Goal: Task Accomplishment & Management: Manage account settings

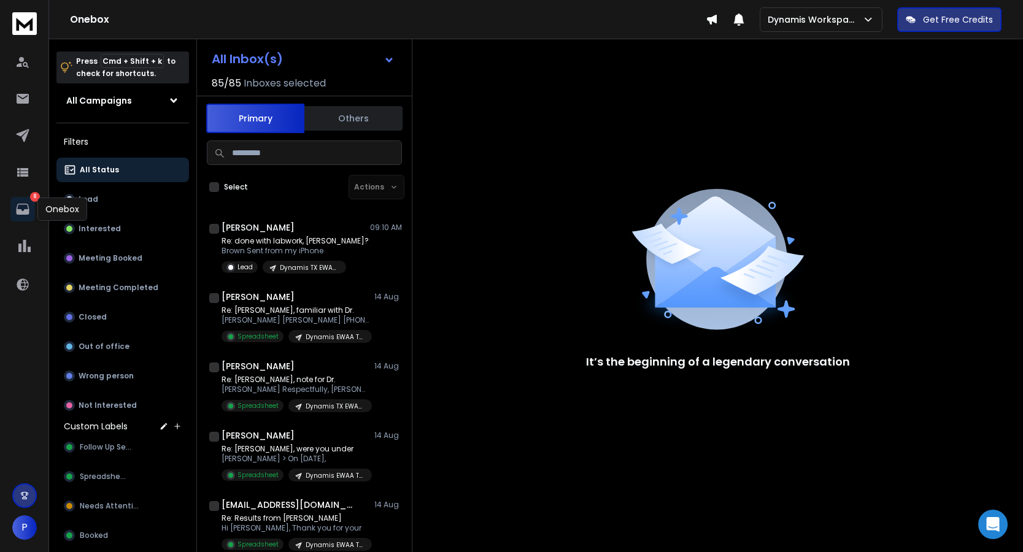
click at [23, 205] on icon at bounding box center [22, 209] width 15 height 15
click at [26, 143] on link at bounding box center [22, 135] width 25 height 25
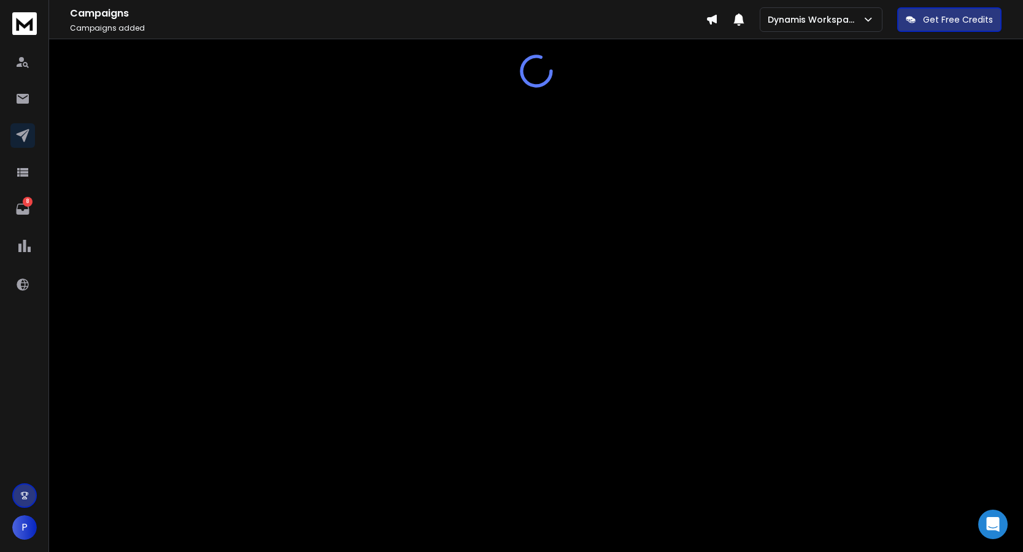
click at [22, 416] on div "8 P" at bounding box center [24, 276] width 49 height 552
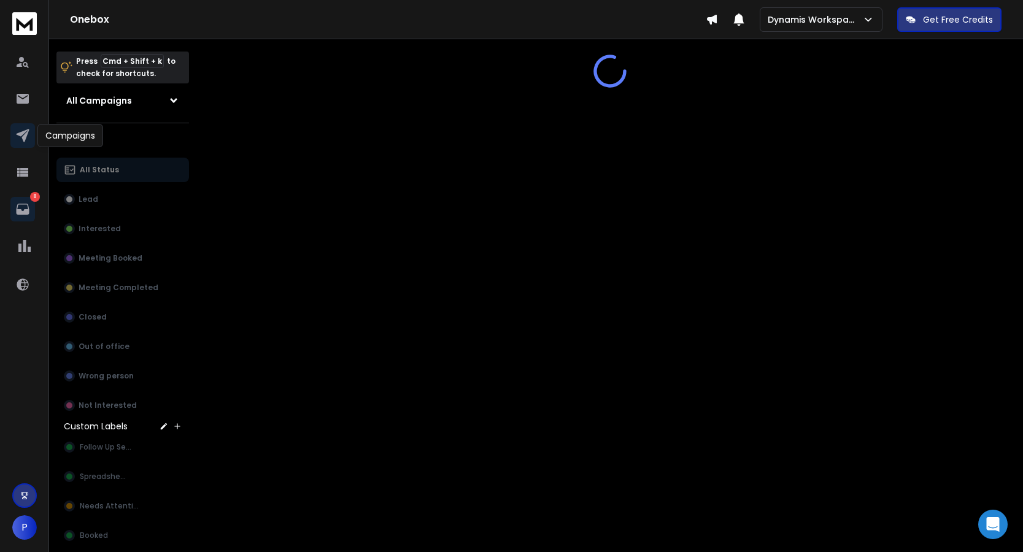
click at [21, 140] on icon at bounding box center [22, 135] width 15 height 15
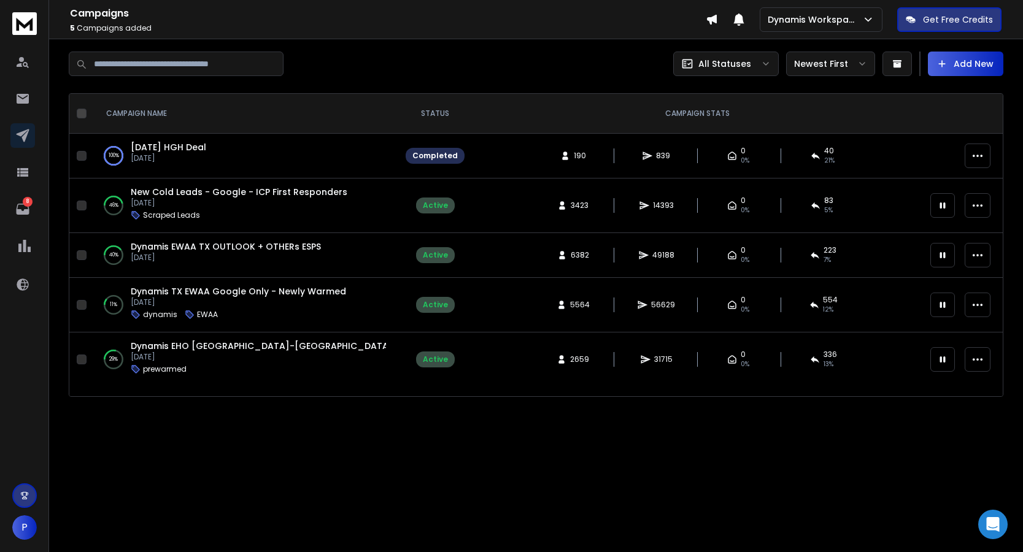
click at [968, 63] on button "Add New" at bounding box center [966, 64] width 76 height 25
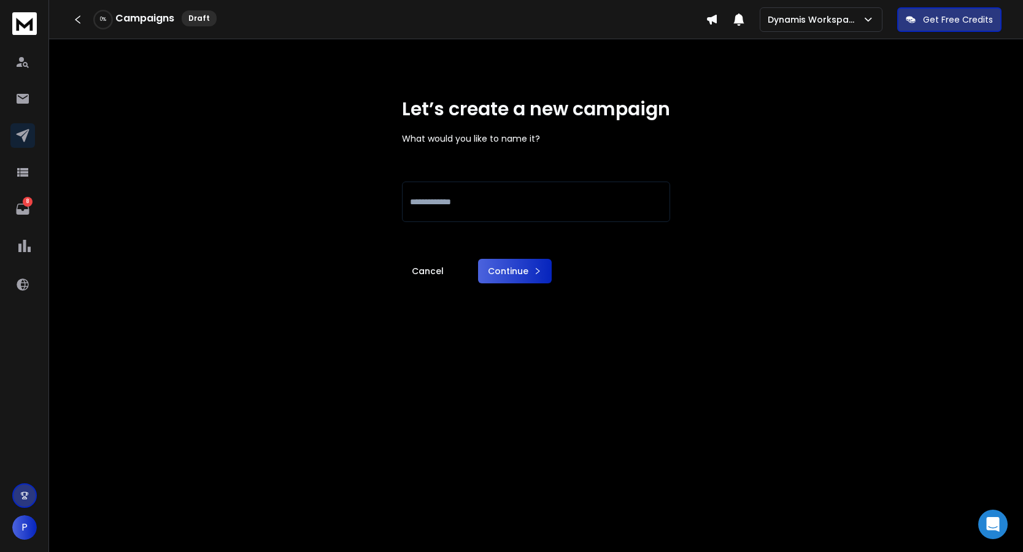
click at [449, 212] on input at bounding box center [536, 202] width 268 height 41
type input "*"
type input "**********"
click at [509, 276] on button "Continue" at bounding box center [515, 271] width 74 height 25
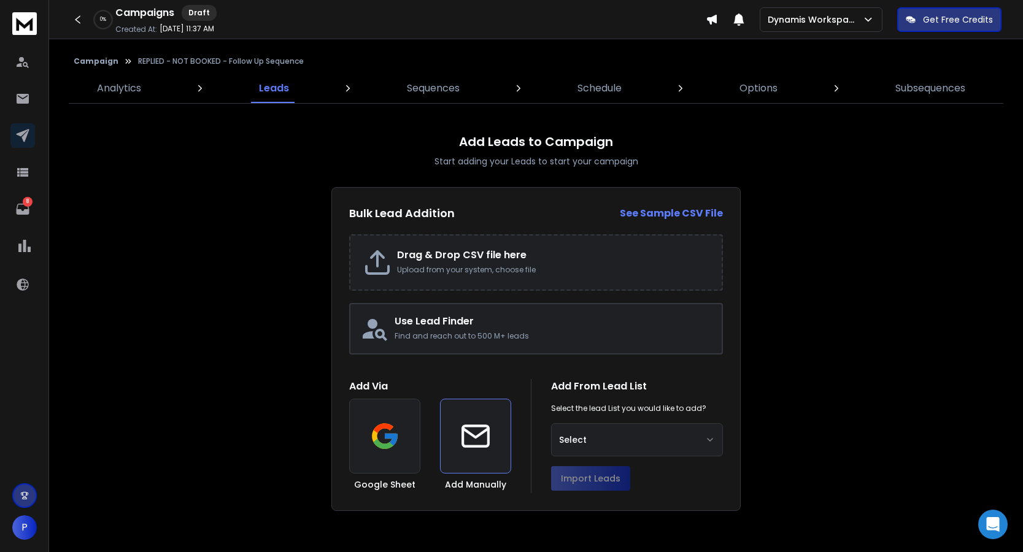
click at [481, 438] on icon at bounding box center [475, 436] width 31 height 37
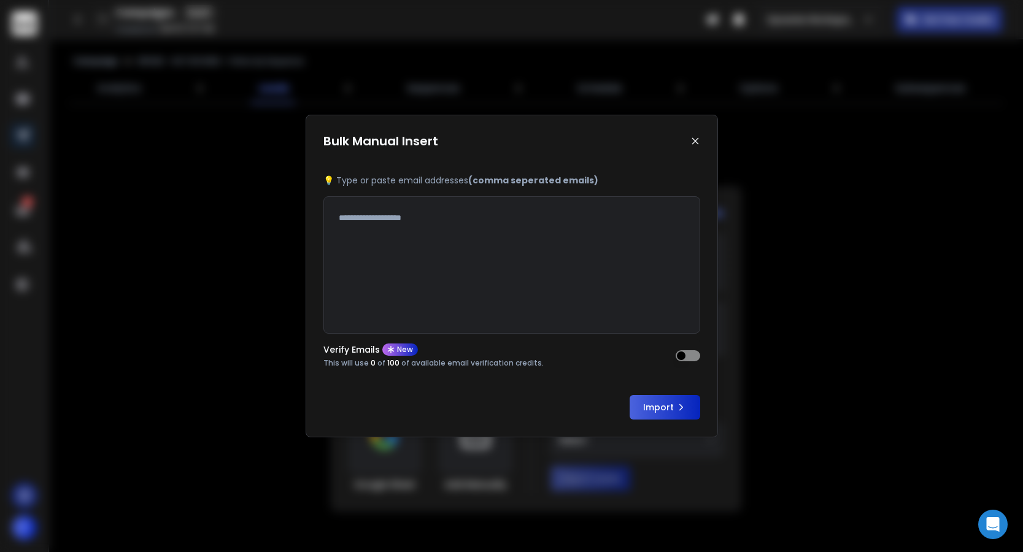
click at [409, 246] on textarea at bounding box center [511, 265] width 377 height 138
type textarea "**********"
click at [642, 405] on button "Import" at bounding box center [665, 407] width 71 height 25
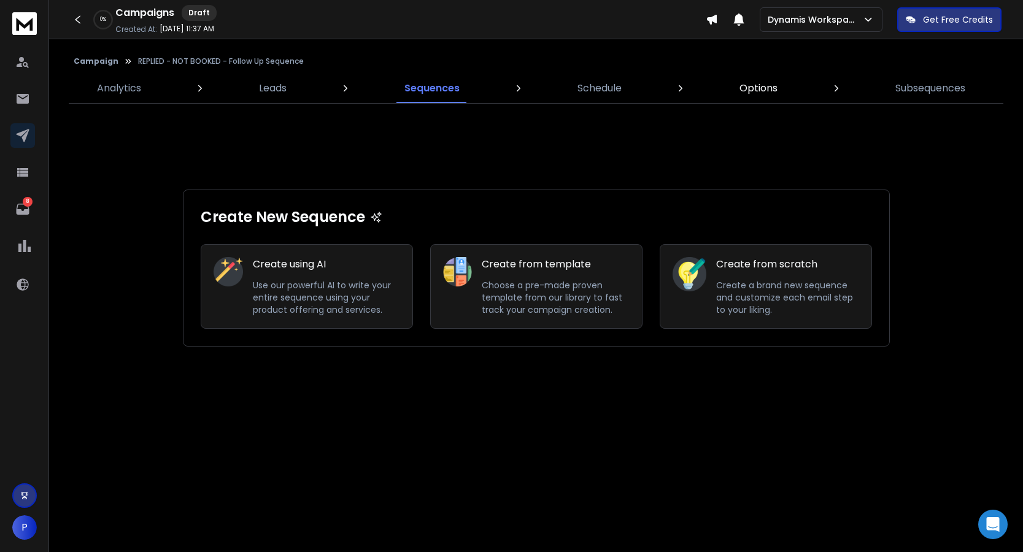
click at [742, 87] on p "Options" at bounding box center [759, 88] width 38 height 15
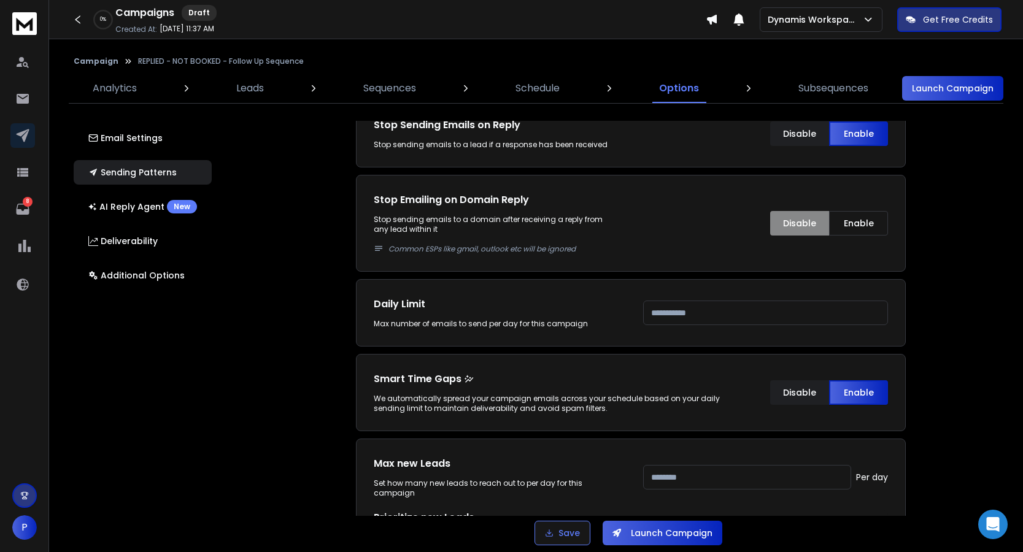
scroll to position [166, 0]
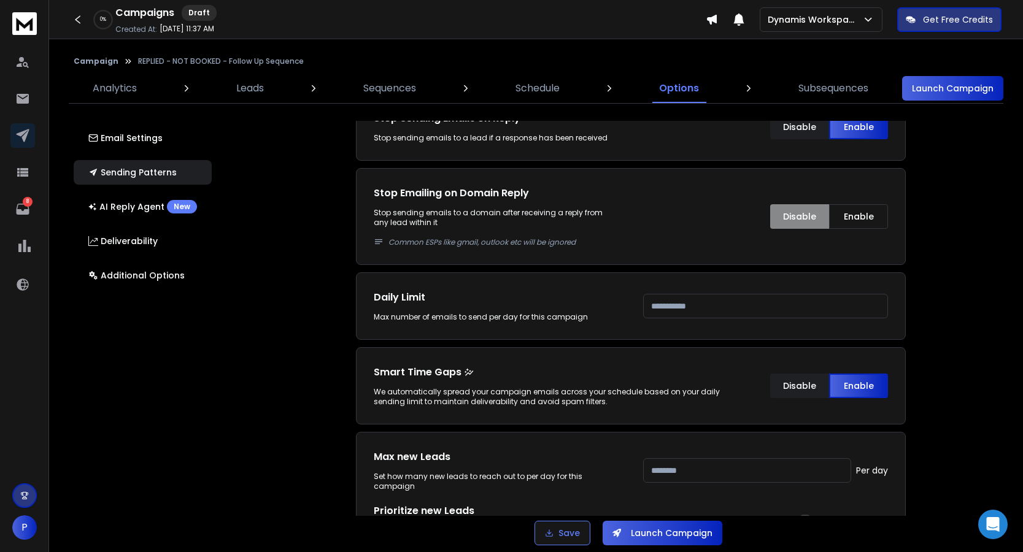
click at [653, 305] on input "***" at bounding box center [765, 306] width 245 height 25
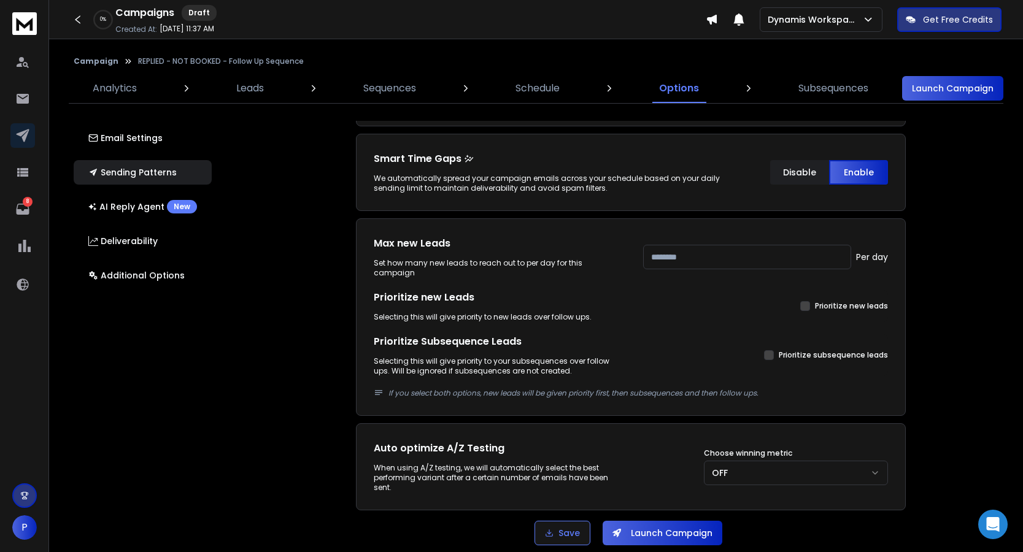
scroll to position [381, 0]
click at [802, 304] on button "Prioritize new leads" at bounding box center [805, 305] width 10 height 10
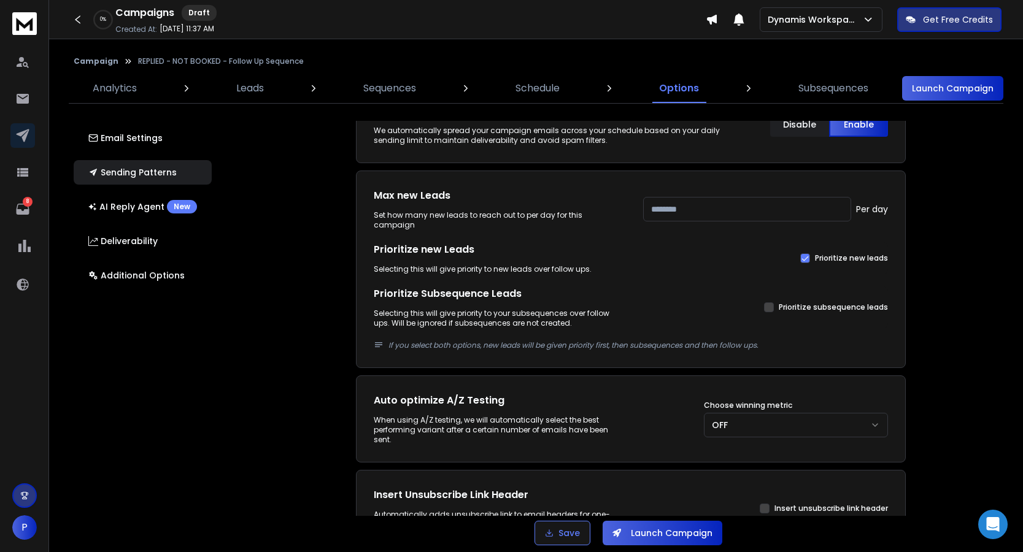
scroll to position [457, 0]
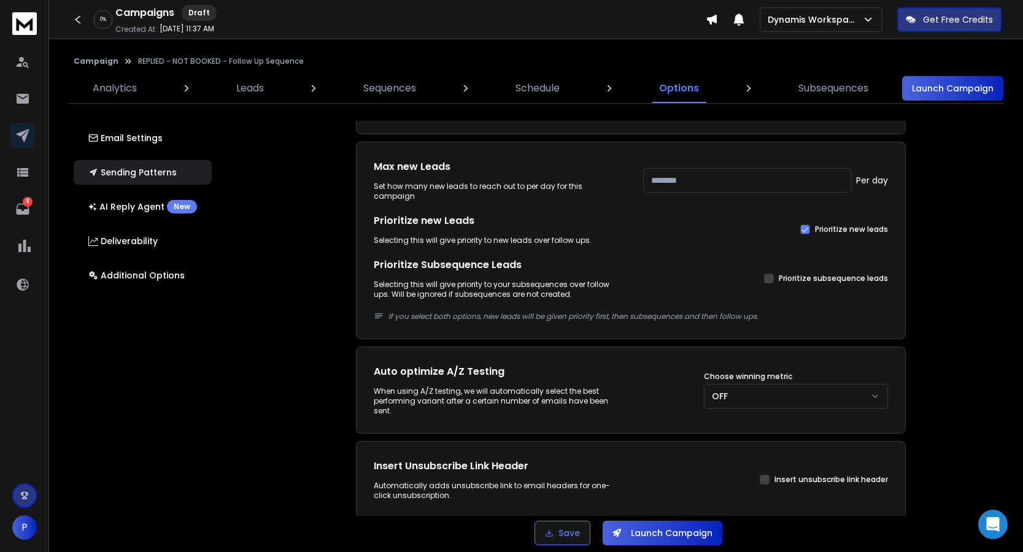
click at [760, 403] on button "OFF" at bounding box center [796, 396] width 184 height 25
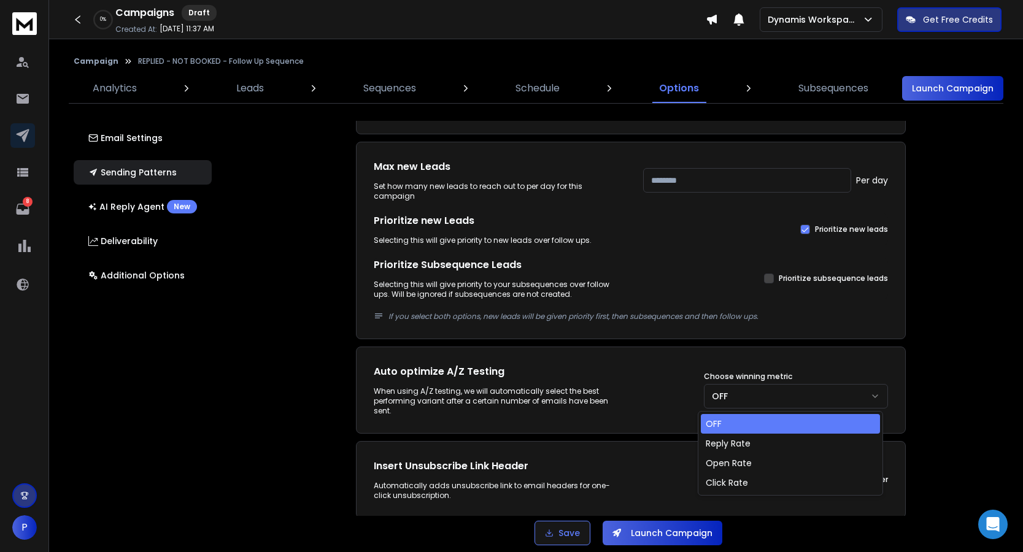
select select "**********"
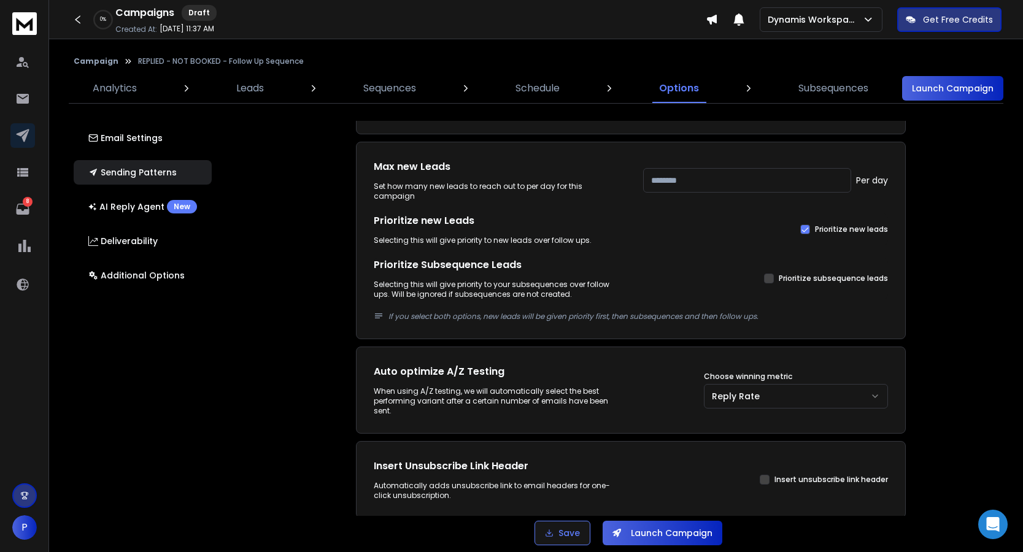
click at [575, 419] on div "**********" at bounding box center [631, 390] width 550 height 87
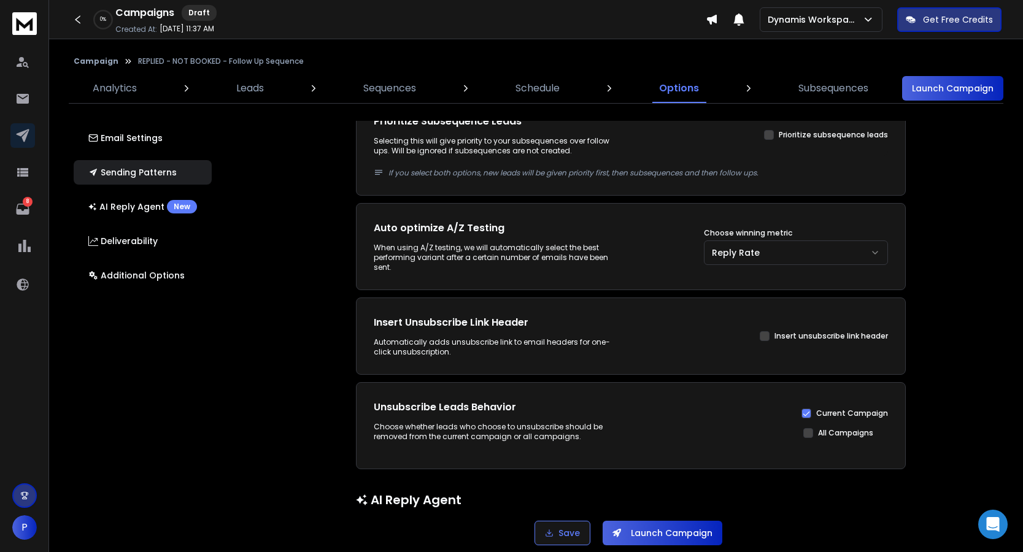
scroll to position [601, 0]
click at [578, 534] on button "Save" at bounding box center [563, 533] width 56 height 25
click at [368, 94] on p "Sequences" at bounding box center [389, 88] width 53 height 15
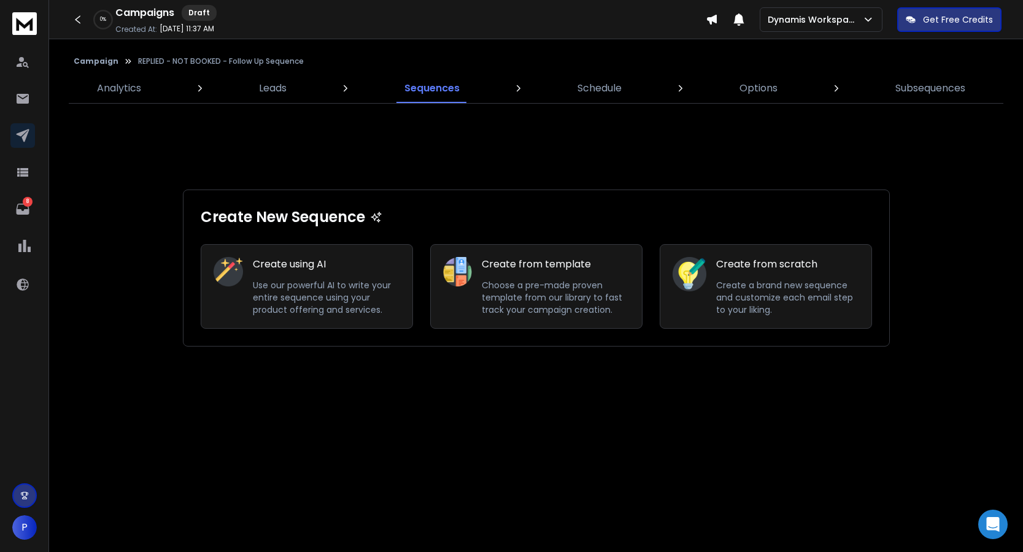
click at [707, 292] on div at bounding box center [690, 286] width 34 height 59
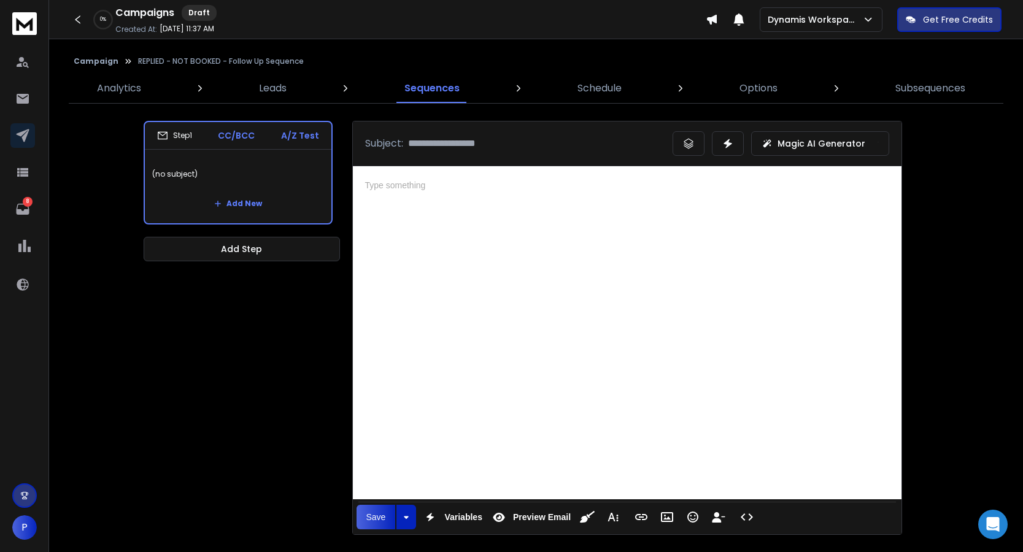
click at [428, 212] on div at bounding box center [627, 331] width 549 height 331
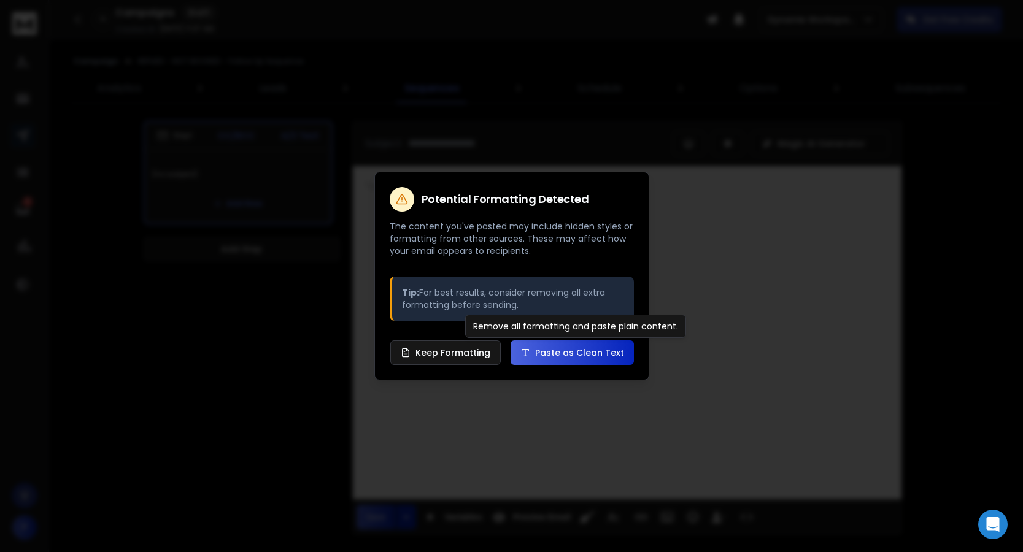
click at [564, 357] on button "Paste as Clean Text" at bounding box center [572, 353] width 123 height 25
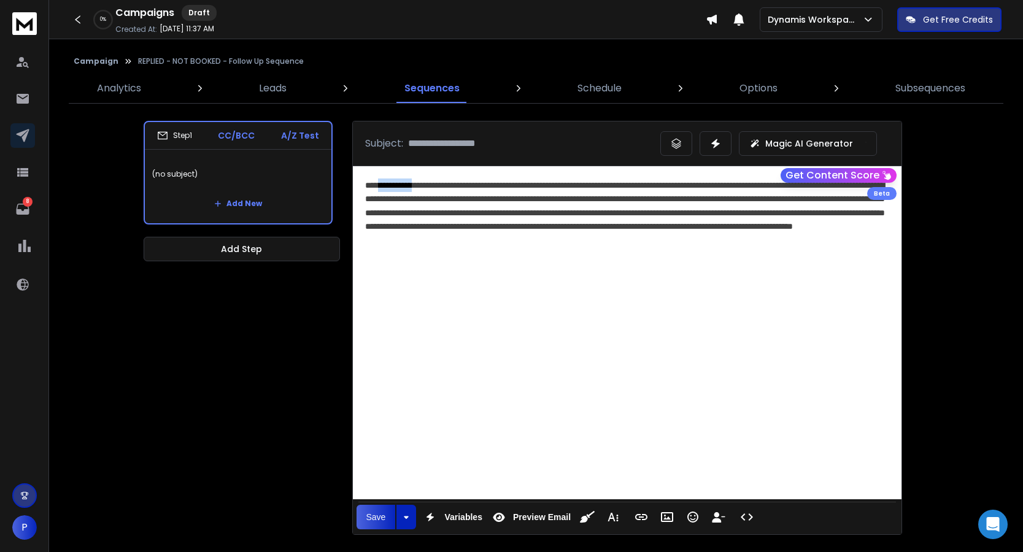
drag, startPoint x: 421, startPoint y: 188, endPoint x: 376, endPoint y: 187, distance: 44.8
click at [376, 187] on div "**********" at bounding box center [627, 213] width 524 height 69
click at [747, 513] on icon "button" at bounding box center [747, 517] width 15 height 15
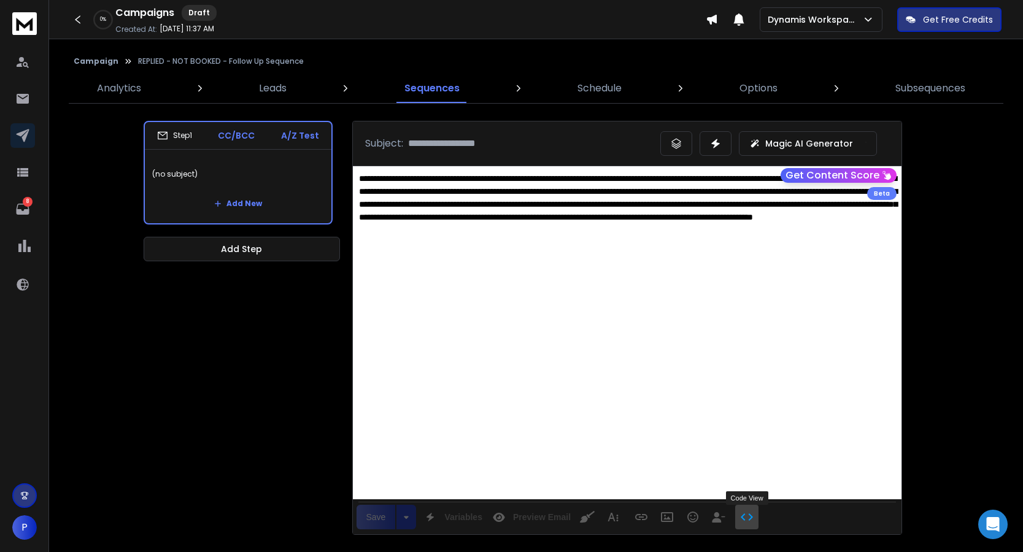
click at [742, 514] on icon "button" at bounding box center [747, 517] width 15 height 15
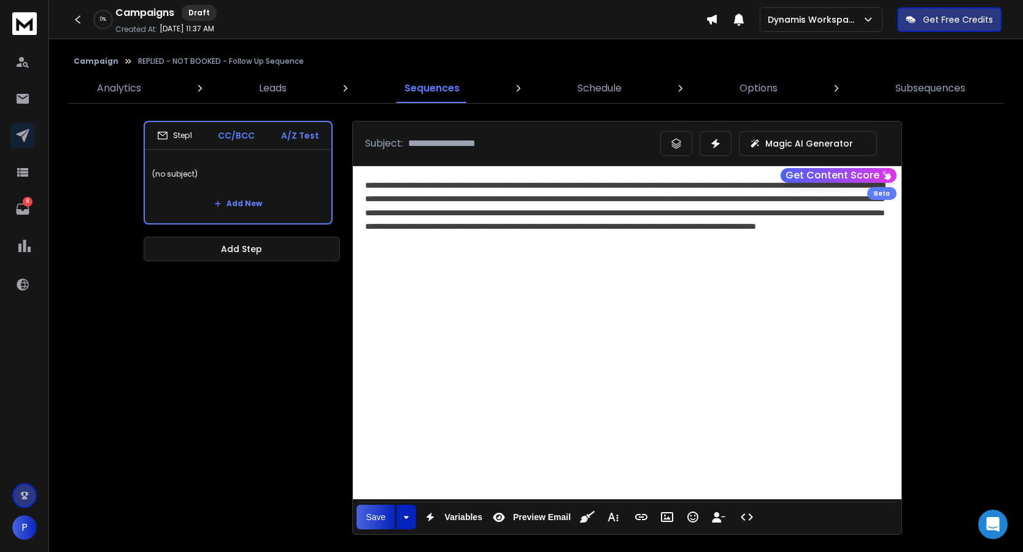
click at [373, 186] on div "**********" at bounding box center [627, 213] width 524 height 69
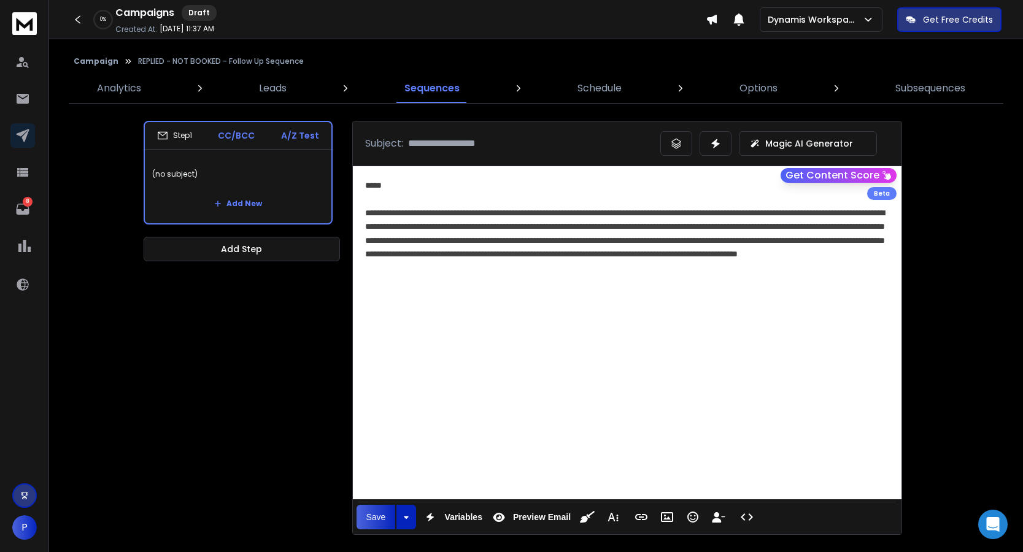
click at [376, 186] on div "*****" at bounding box center [627, 186] width 524 height 14
click at [468, 514] on span "Variables" at bounding box center [463, 518] width 43 height 10
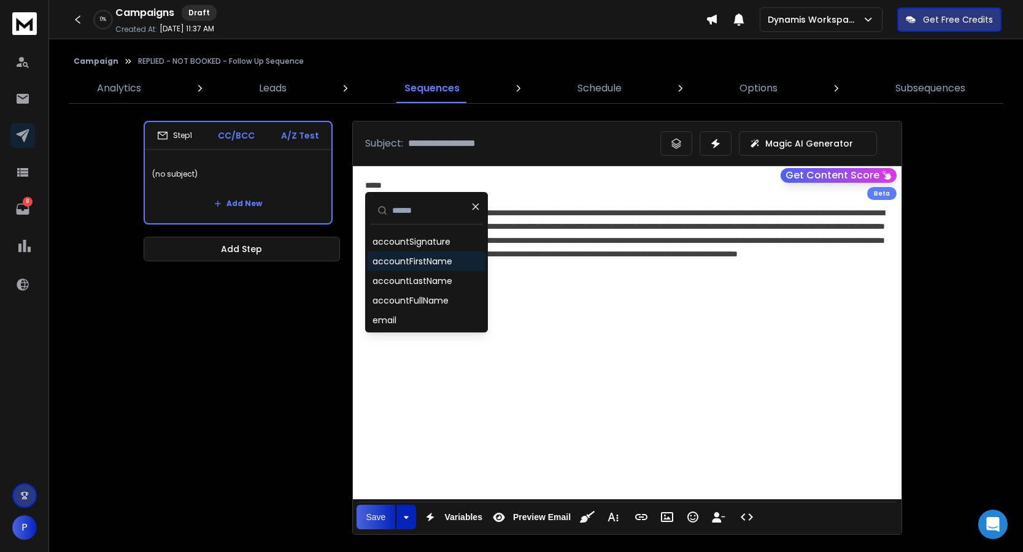
click at [613, 266] on div "**********" at bounding box center [627, 240] width 524 height 69
click at [581, 333] on div "**********" at bounding box center [627, 331] width 549 height 331
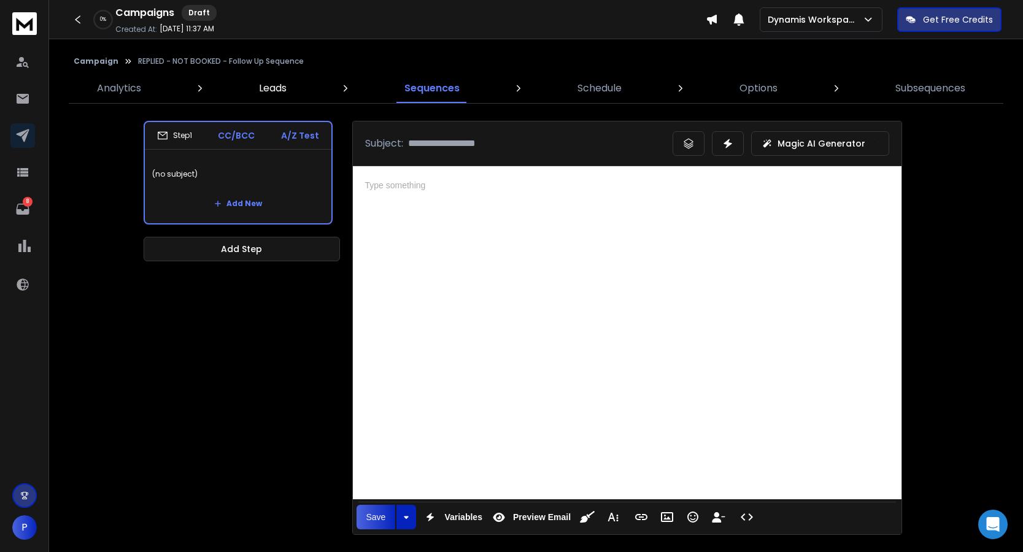
click at [254, 86] on link "Leads" at bounding box center [273, 88] width 42 height 29
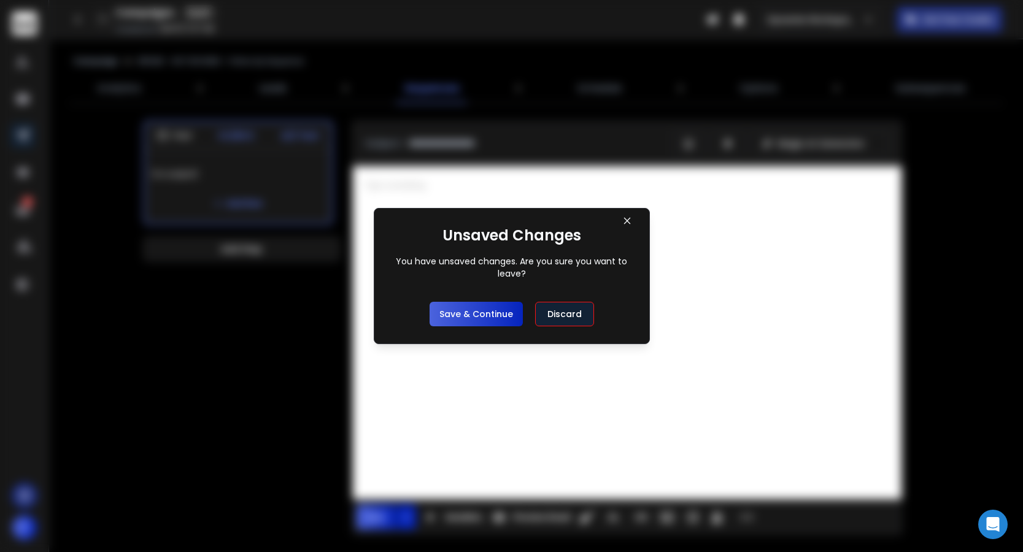
click at [579, 318] on button "Discard" at bounding box center [564, 314] width 59 height 25
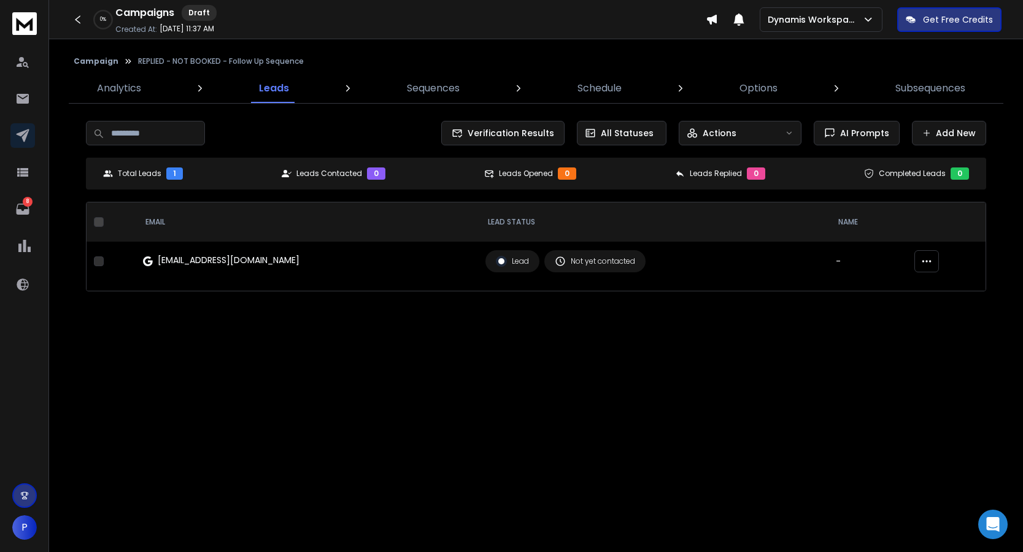
click at [921, 259] on icon "button" at bounding box center [926, 261] width 11 height 11
click at [610, 366] on div "Get only verified leads with our AI-powered Lead Finder, starting at $22/mo Try…" at bounding box center [511, 276] width 1023 height 552
click at [214, 263] on div "[EMAIL_ADDRESS][DOMAIN_NAME]" at bounding box center [229, 260] width 142 height 12
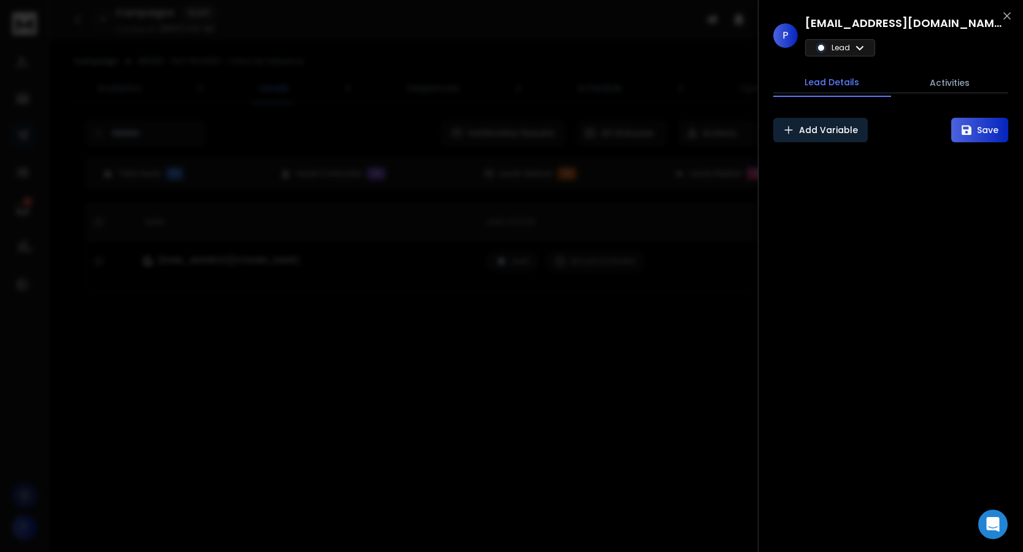
click at [819, 132] on button "Add Variable" at bounding box center [820, 130] width 95 height 25
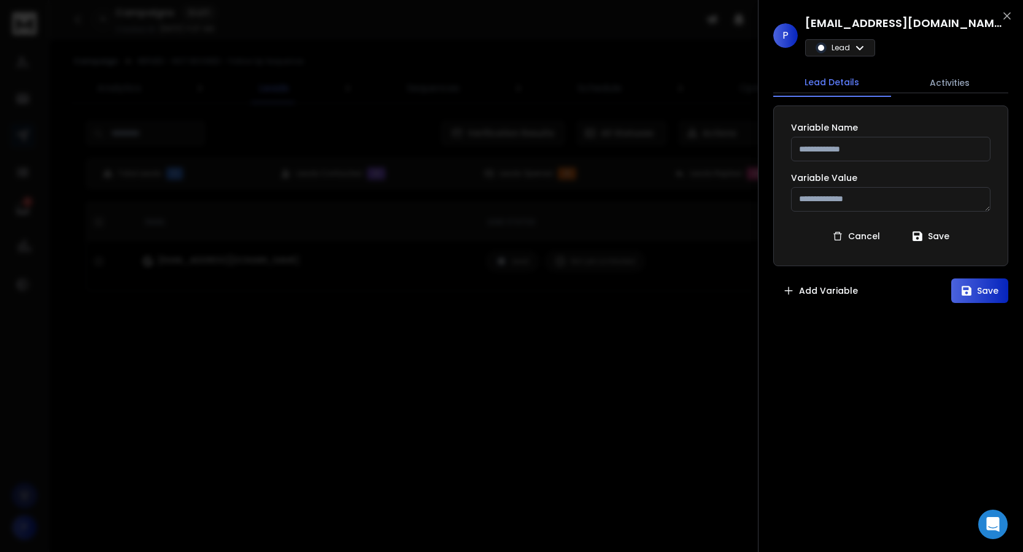
click at [820, 155] on input at bounding box center [890, 149] width 199 height 25
click at [1003, 15] on icon "button" at bounding box center [1007, 16] width 12 height 12
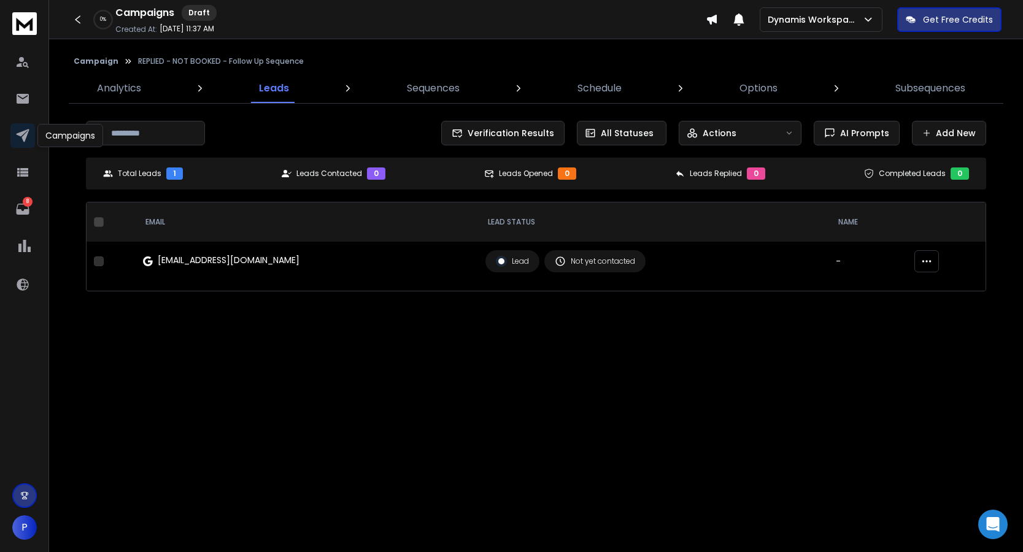
click at [23, 139] on icon at bounding box center [22, 135] width 13 height 13
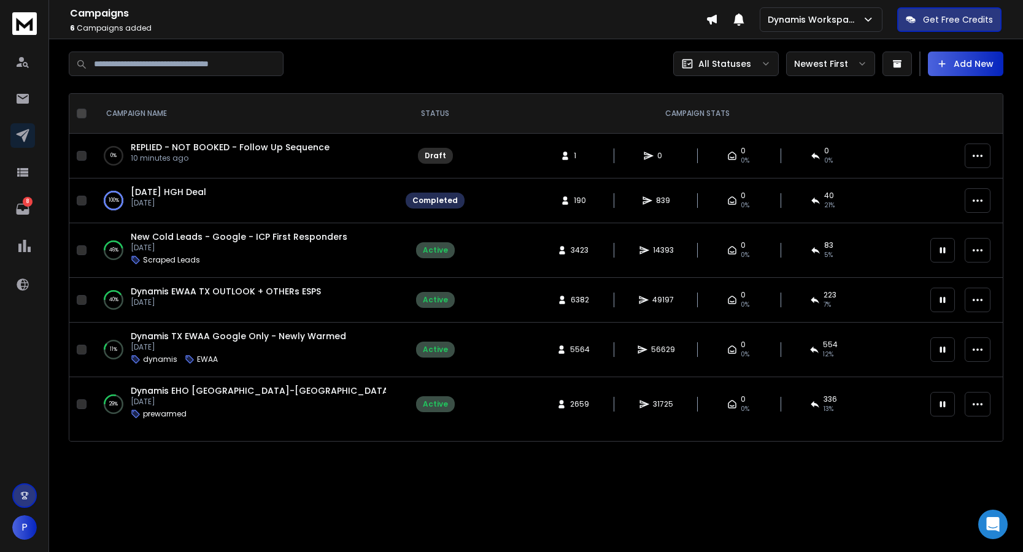
click at [193, 231] on span "New Cold Leads - Google - ICP First Responders" at bounding box center [239, 237] width 217 height 12
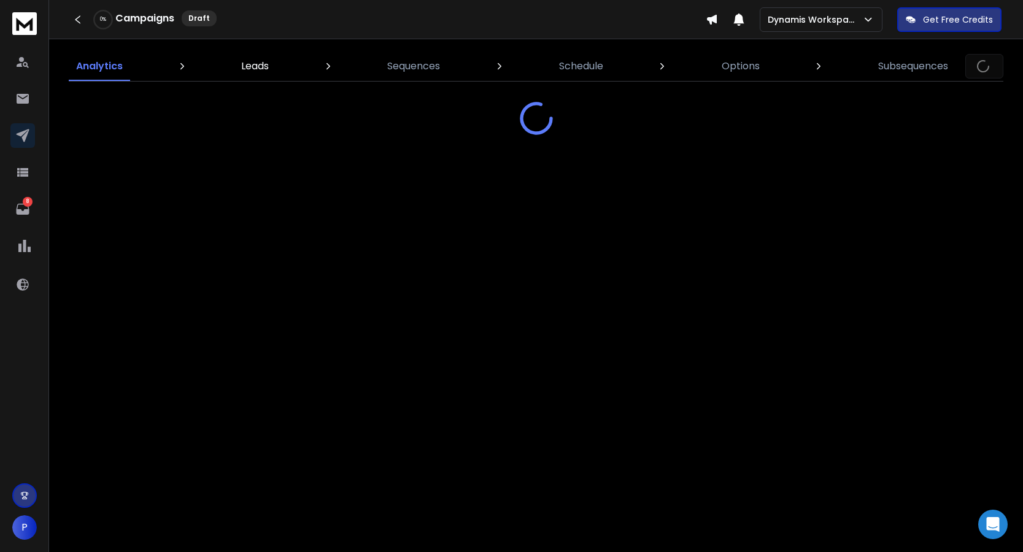
click at [247, 63] on p "Leads" at bounding box center [255, 66] width 28 height 15
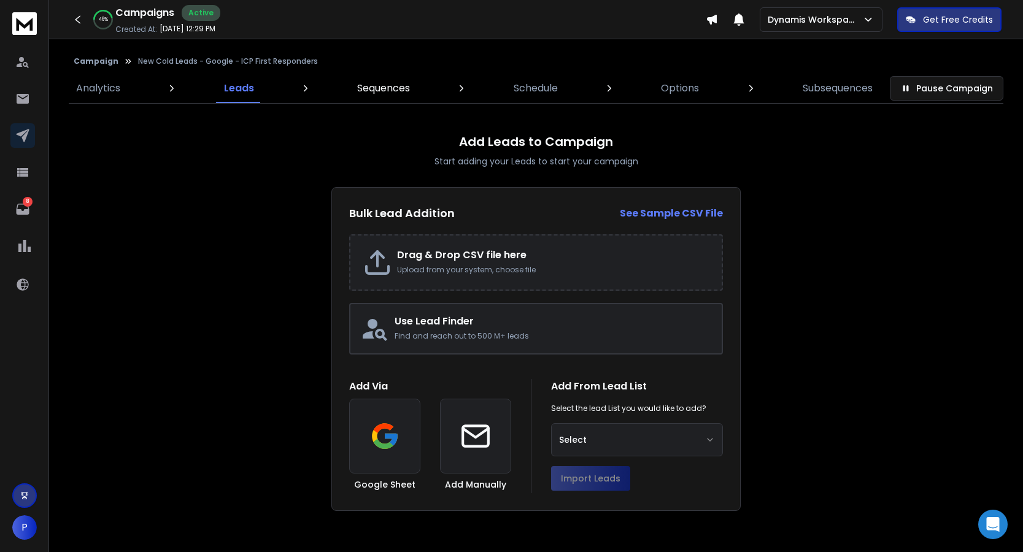
click at [390, 91] on p "Sequences" at bounding box center [383, 88] width 53 height 15
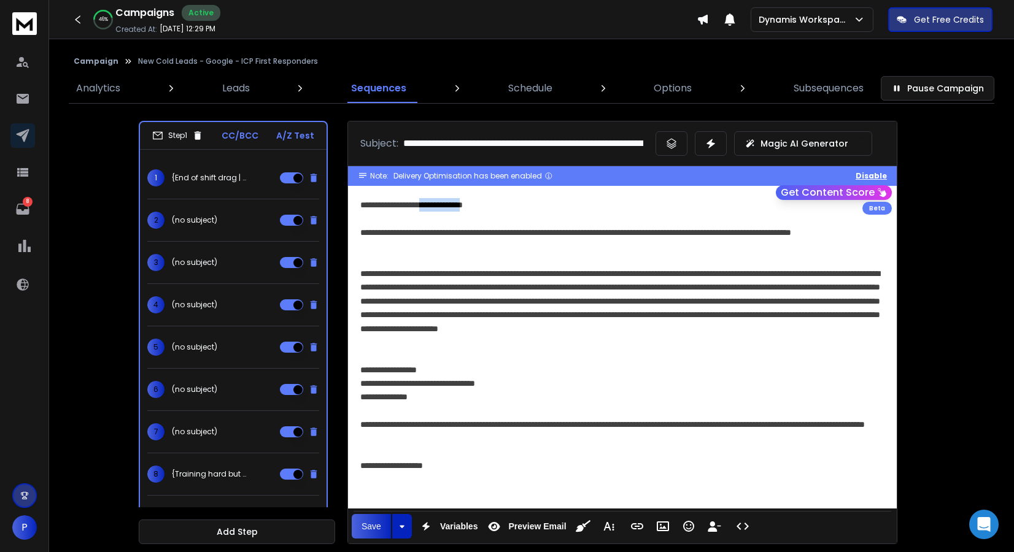
drag, startPoint x: 426, startPoint y: 205, endPoint x: 473, endPoint y: 204, distance: 46.7
click at [473, 204] on div "**********" at bounding box center [622, 205] width 524 height 14
copy div "**********"
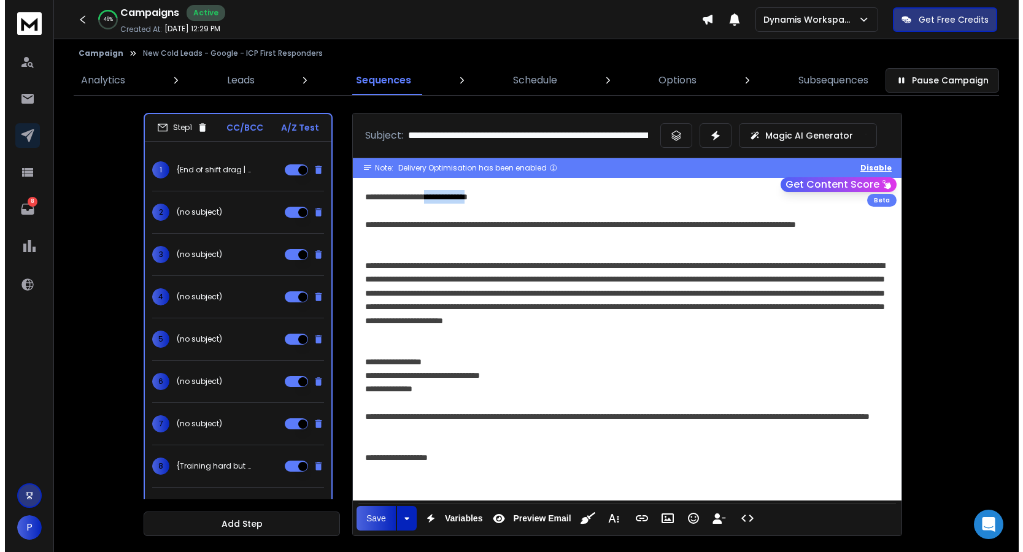
scroll to position [9, 0]
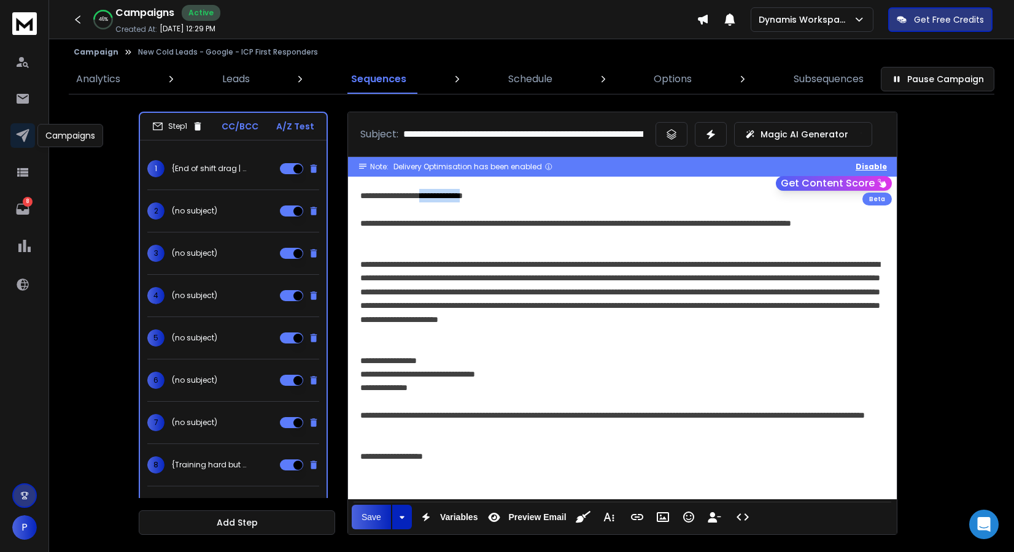
click at [19, 132] on icon at bounding box center [22, 135] width 15 height 15
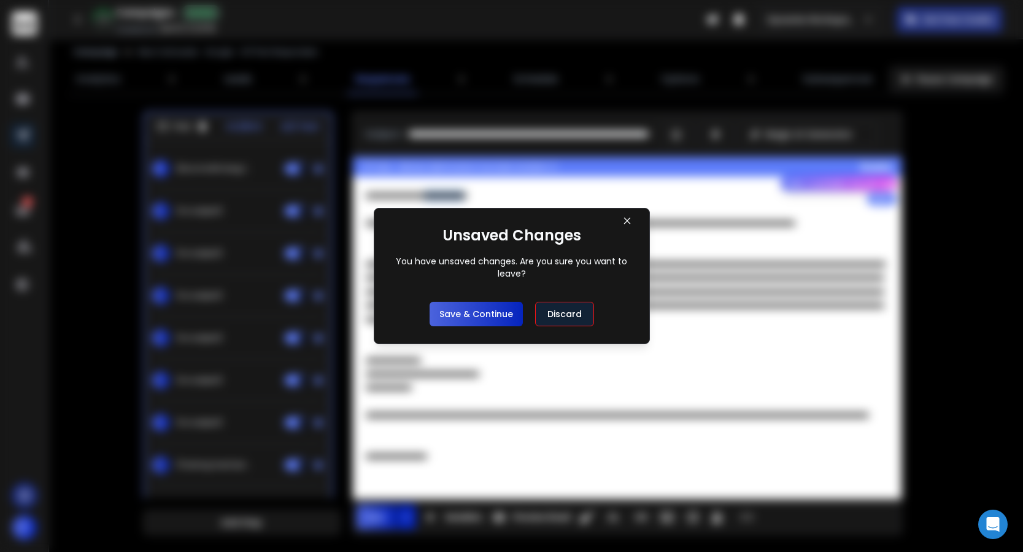
click at [554, 316] on button "Discard" at bounding box center [564, 314] width 59 height 25
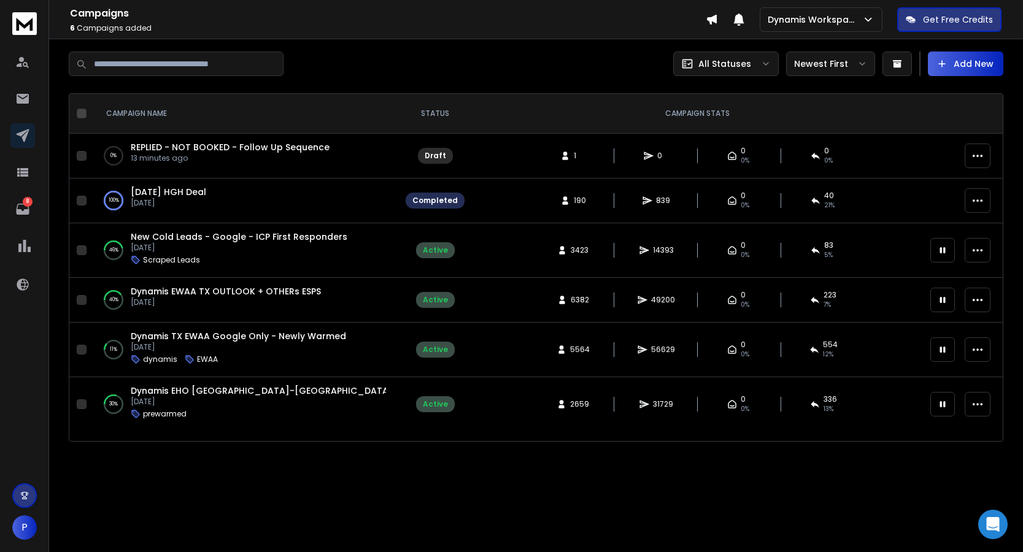
click at [166, 149] on span "REPLIED - NOT BOOKED - Follow Up Sequence" at bounding box center [230, 147] width 199 height 12
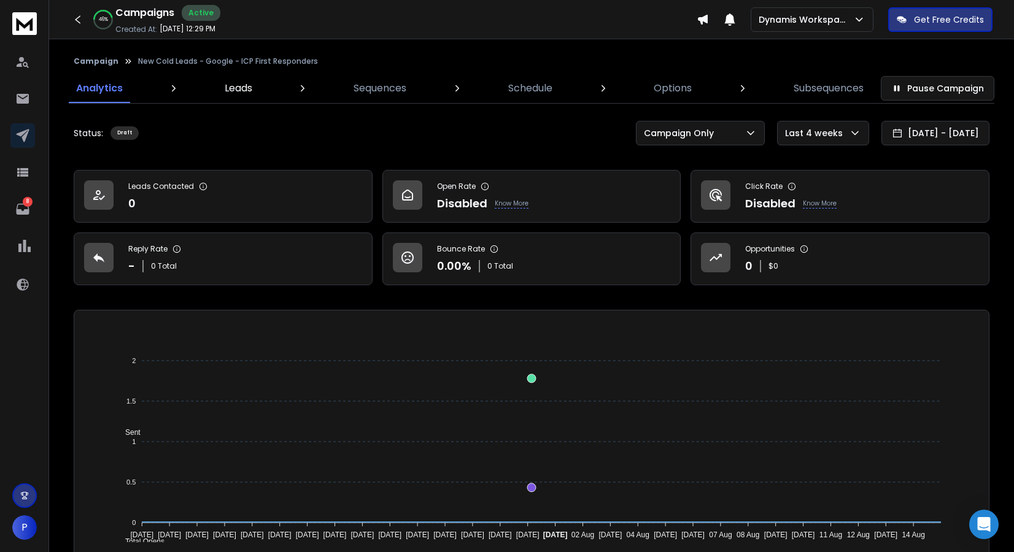
click at [243, 87] on p "Leads" at bounding box center [239, 88] width 28 height 15
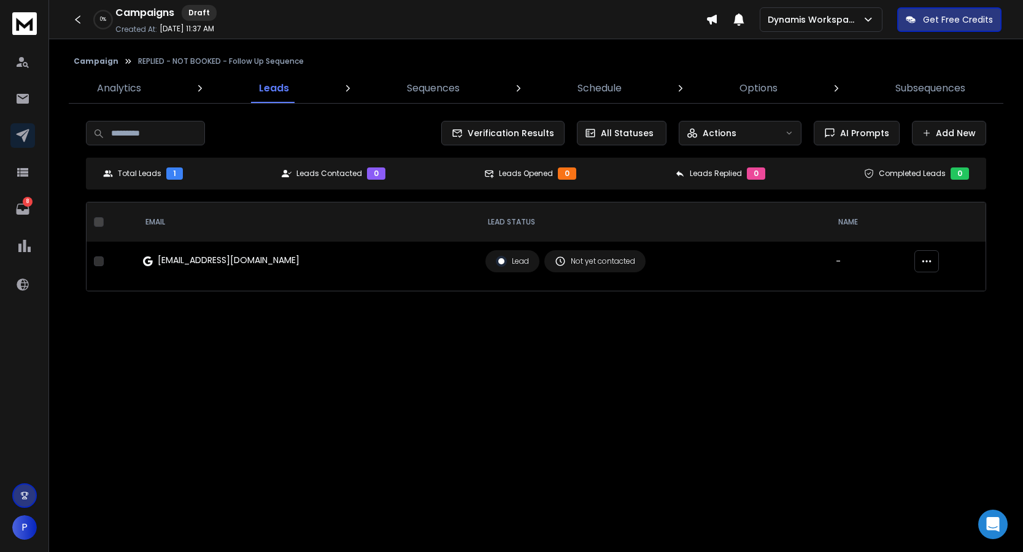
click at [225, 261] on div "[EMAIL_ADDRESS][DOMAIN_NAME]" at bounding box center [229, 260] width 142 height 12
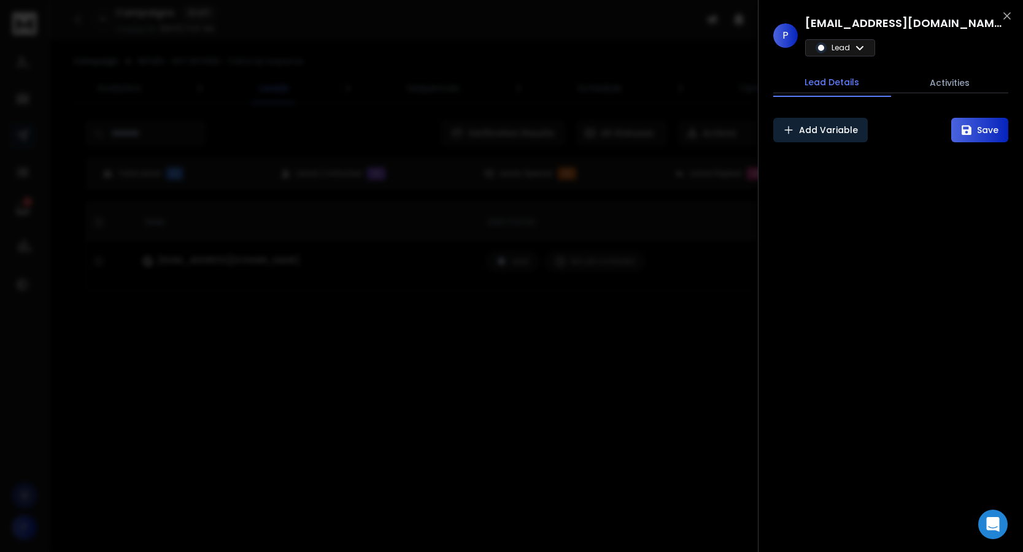
click at [837, 125] on button "Add Variable" at bounding box center [820, 130] width 95 height 25
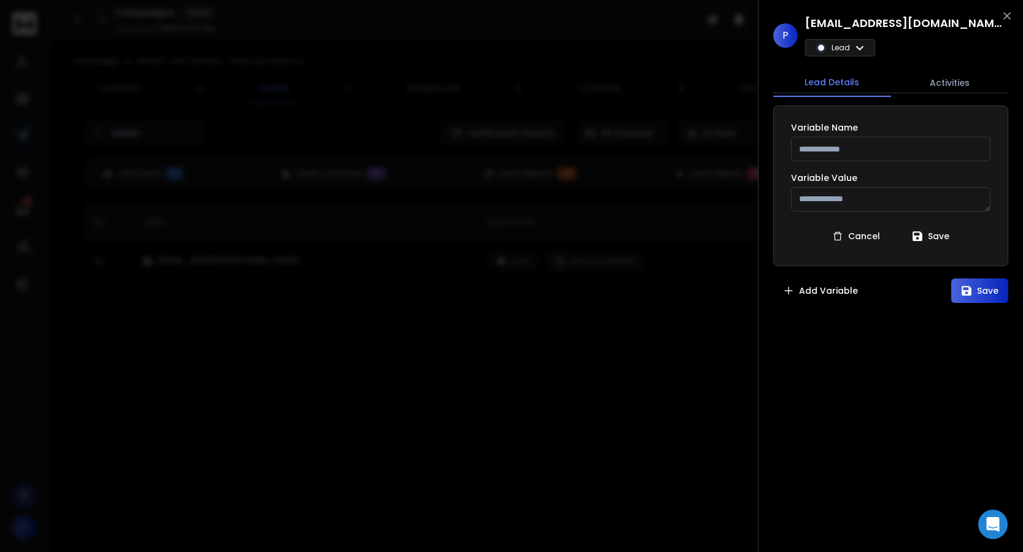
click at [825, 149] on input at bounding box center [890, 149] width 199 height 25
type input "**********"
click at [856, 203] on textarea at bounding box center [890, 199] width 199 height 25
paste textarea "**********"
click at [868, 203] on textarea "**********" at bounding box center [890, 199] width 199 height 25
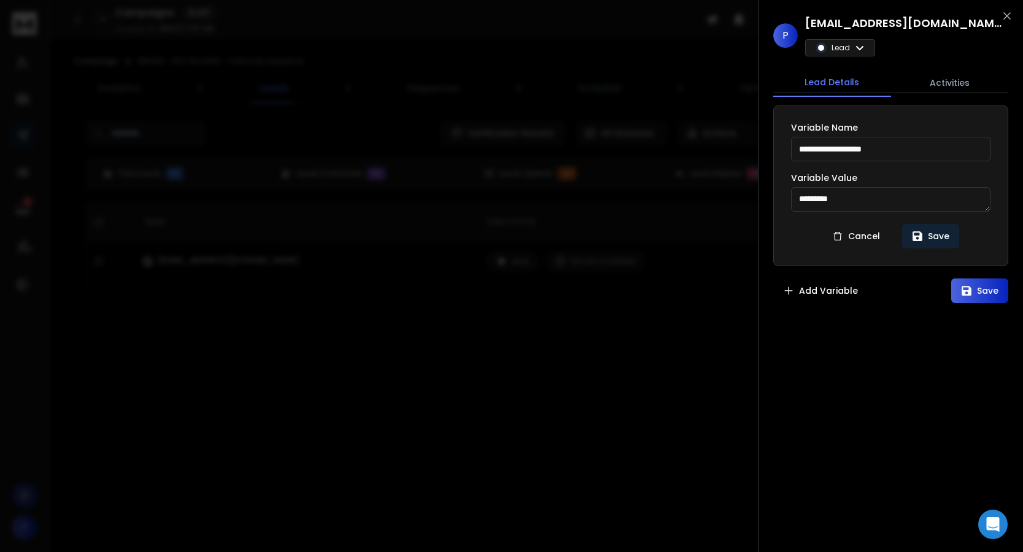
type textarea "*********"
click at [926, 233] on button "Save" at bounding box center [930, 236] width 57 height 25
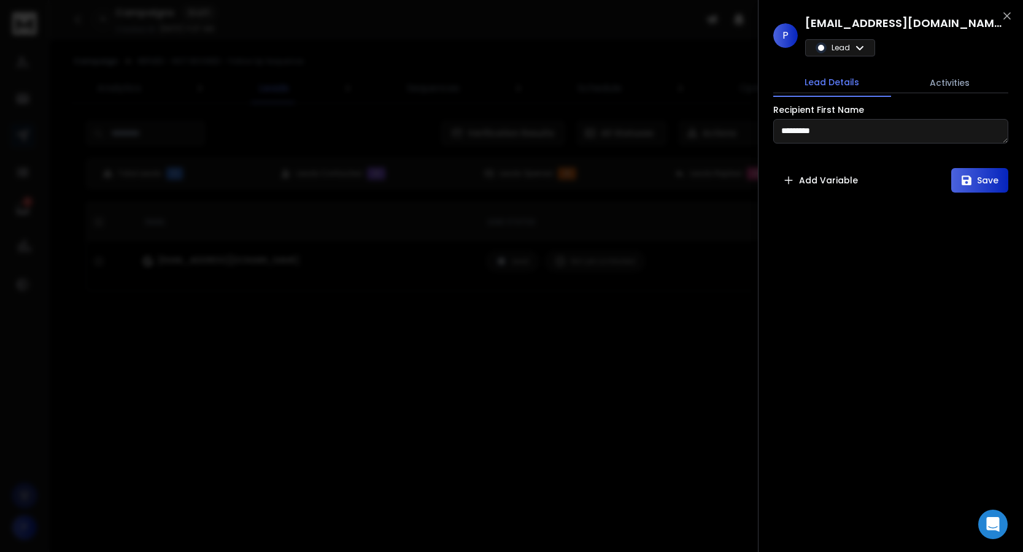
click at [969, 179] on icon "submit" at bounding box center [967, 181] width 10 height 10
click at [837, 132] on textarea "*********" at bounding box center [890, 131] width 235 height 25
type textarea "****"
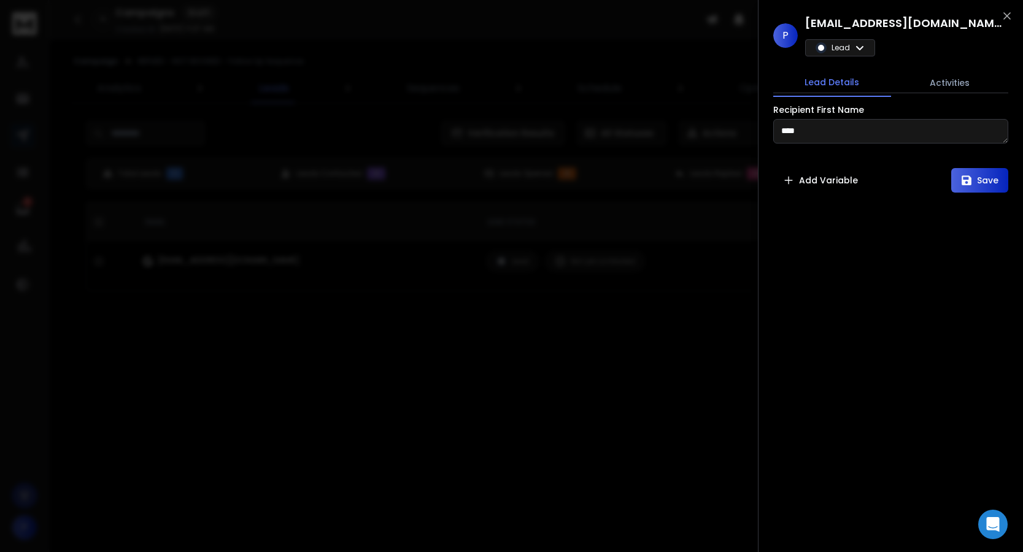
click at [987, 187] on button "Save" at bounding box center [979, 180] width 57 height 25
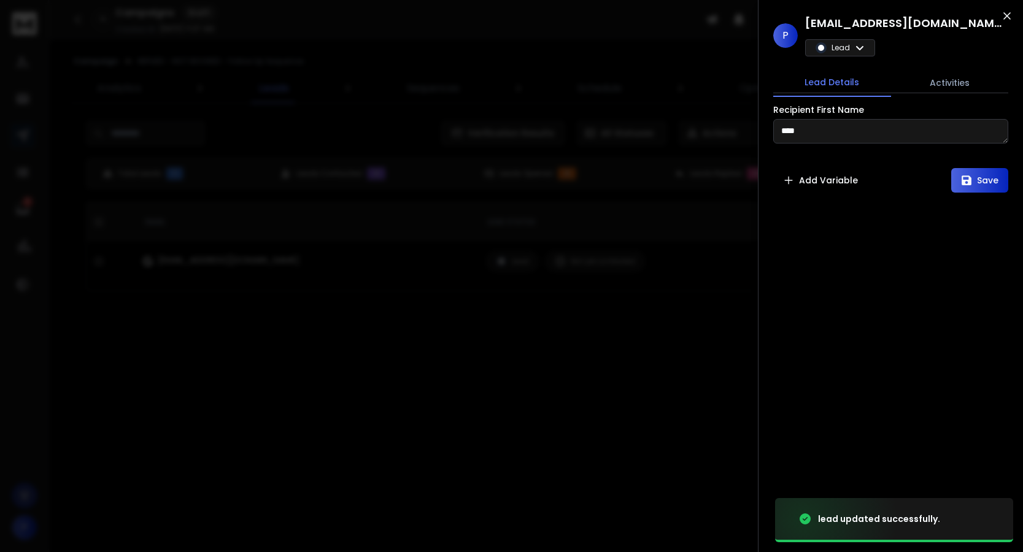
click at [1005, 10] on icon "button" at bounding box center [1007, 16] width 12 height 12
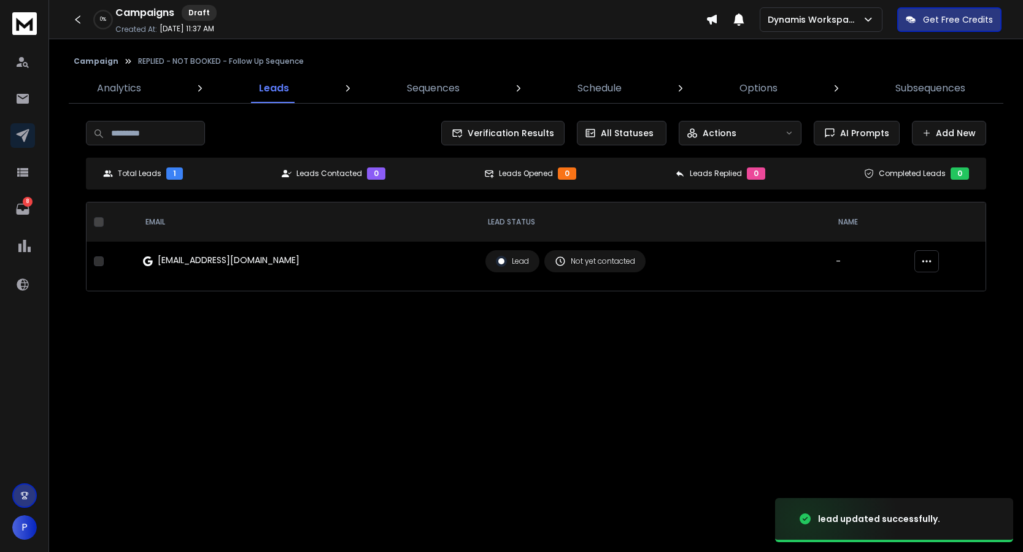
click at [360, 379] on div "Your warmest leads are on your site – Turn visits into conversations Reach Out …" at bounding box center [511, 276] width 1023 height 552
click at [360, 384] on div "Your warmest leads are on your site – Turn visits into conversations Reach Out …" at bounding box center [511, 276] width 1023 height 552
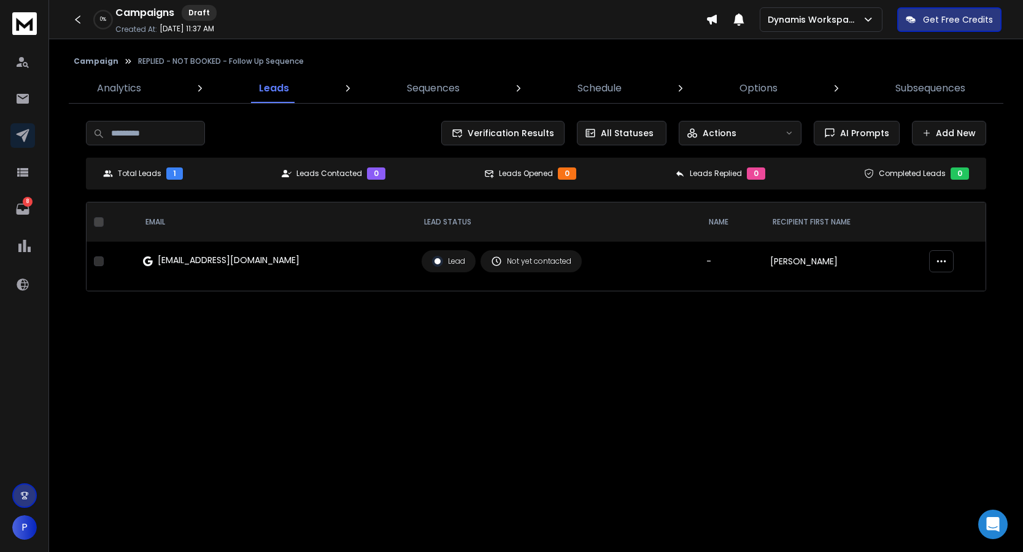
click at [943, 256] on button "button" at bounding box center [941, 261] width 25 height 22
click at [767, 266] on td "[PERSON_NAME]" at bounding box center [842, 261] width 159 height 39
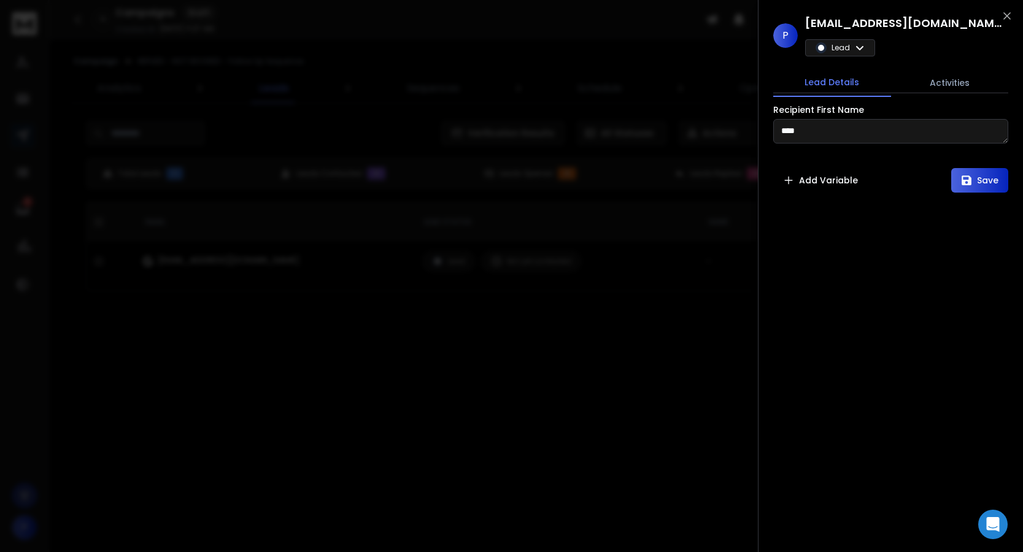
click at [1007, 140] on textarea "****" at bounding box center [890, 131] width 235 height 25
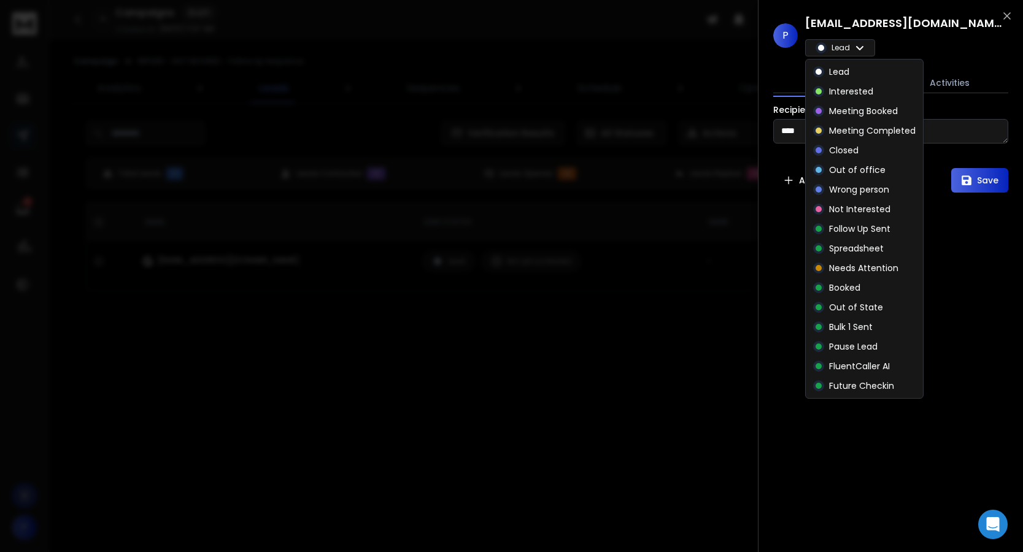
click at [856, 45] on body "Get only verified leads with our AI-powered Lead Finder, starting at $22/mo Try…" at bounding box center [511, 276] width 1023 height 552
click at [1004, 12] on div at bounding box center [511, 276] width 1023 height 552
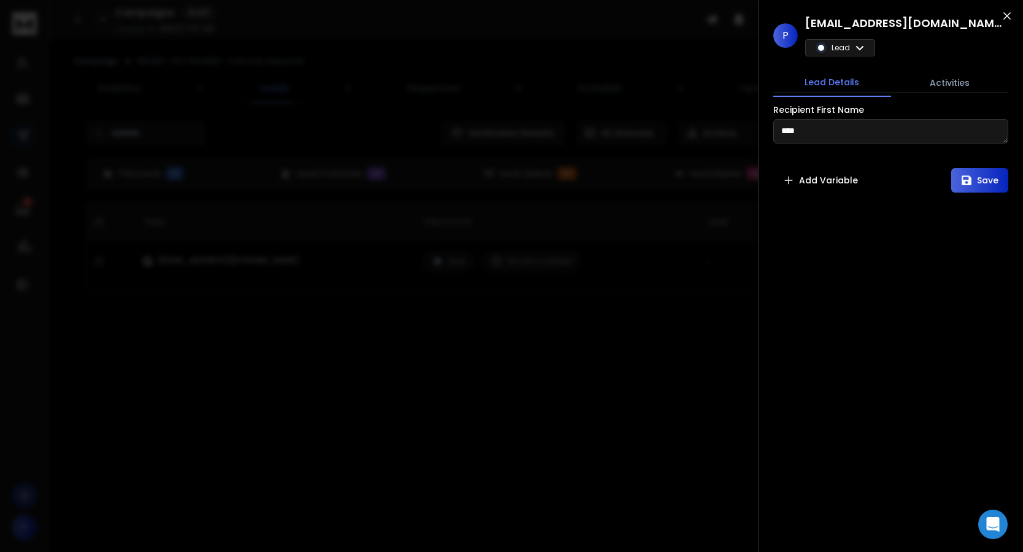
click at [1005, 13] on icon "button" at bounding box center [1007, 16] width 12 height 12
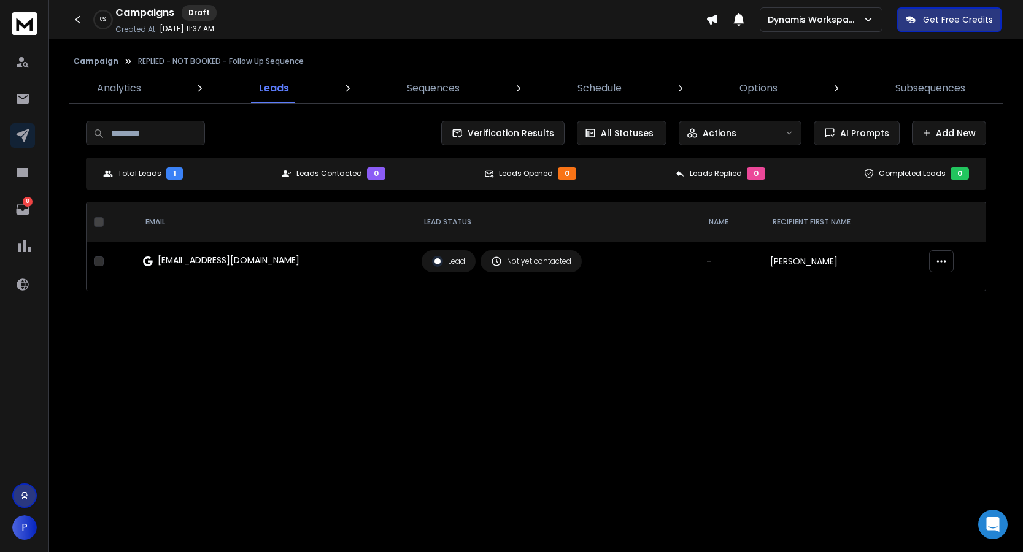
click at [98, 260] on button "button" at bounding box center [99, 262] width 10 height 10
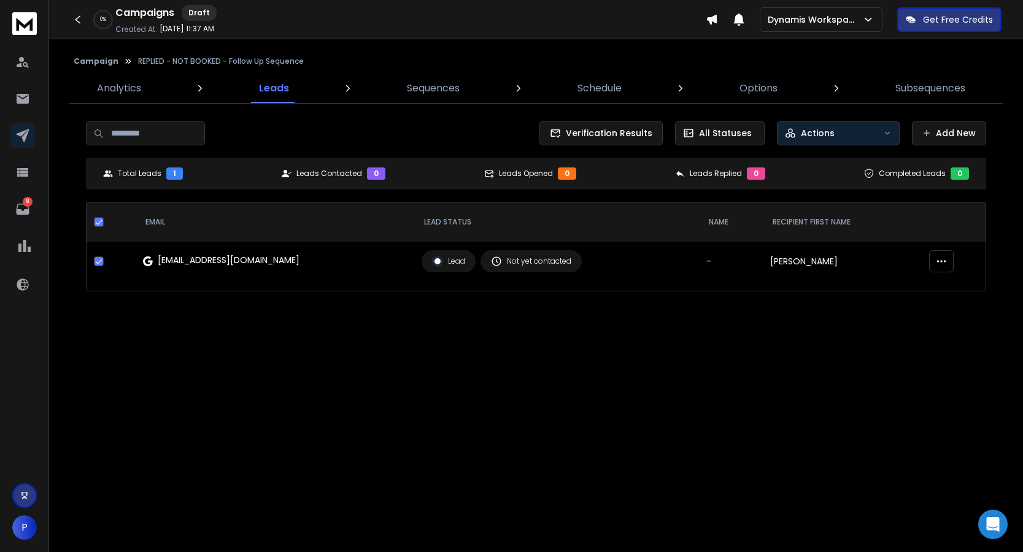
click at [835, 135] on div "Actions" at bounding box center [831, 133] width 93 height 12
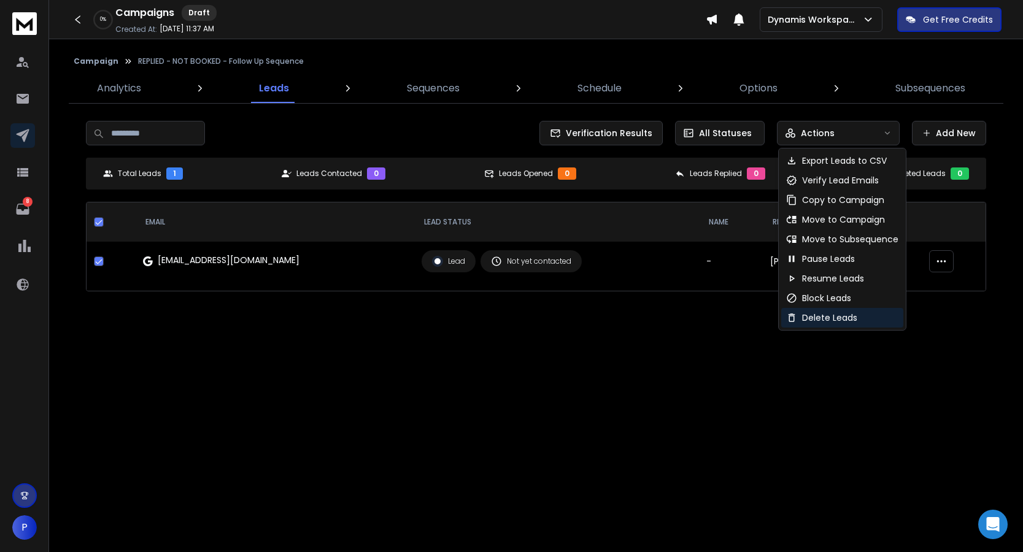
click at [824, 317] on p "Delete Leads" at bounding box center [829, 318] width 55 height 12
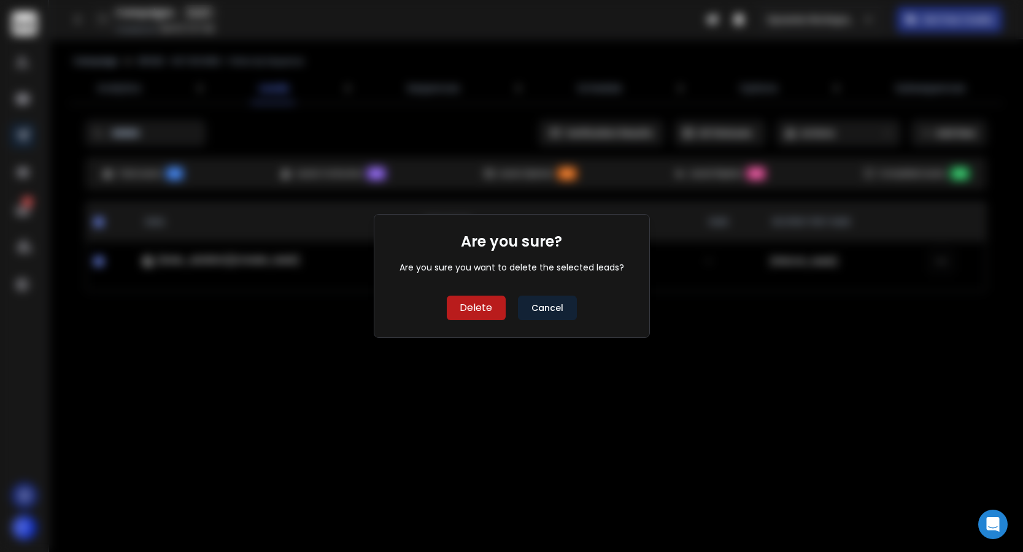
click at [462, 295] on div "Are you sure? Are you sure you want to delete the selected leads? Delete Cancel" at bounding box center [512, 276] width 241 height 88
click at [474, 304] on button "Delete" at bounding box center [476, 308] width 59 height 25
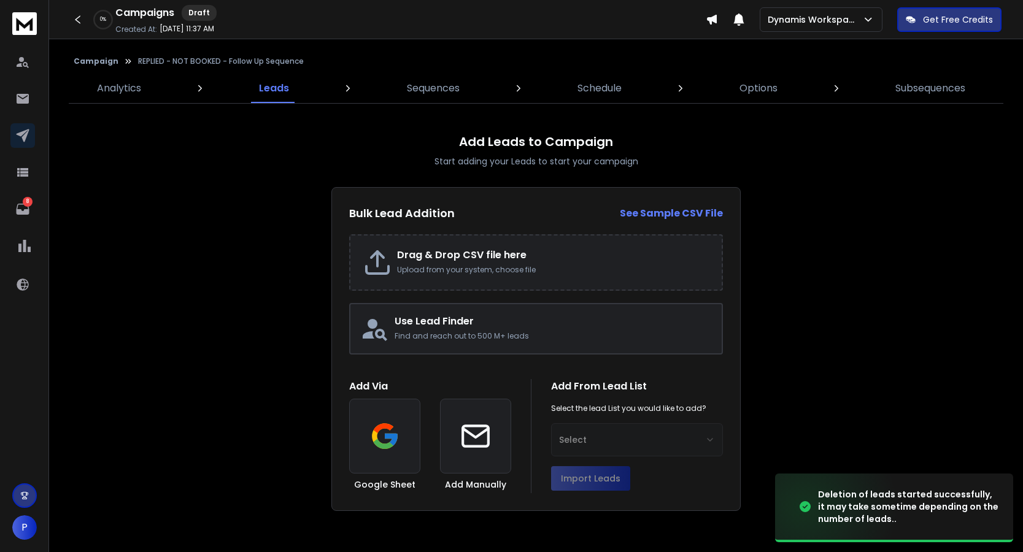
click at [116, 209] on div "Add Leads to Campaign Start adding your Leads to start your campaign Bulk Lead …" at bounding box center [536, 316] width 925 height 390
click at [25, 133] on icon at bounding box center [22, 135] width 15 height 15
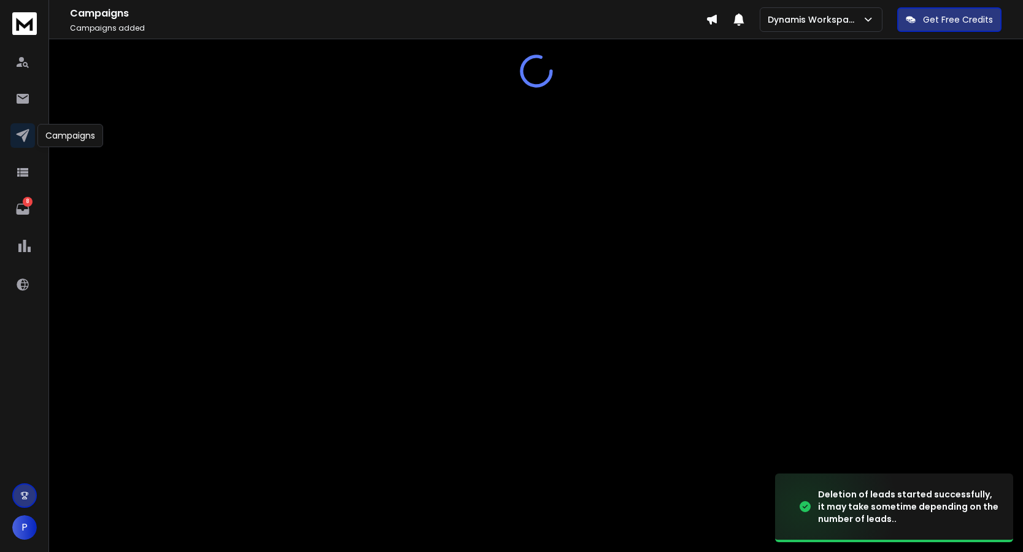
click at [25, 133] on icon at bounding box center [22, 135] width 13 height 13
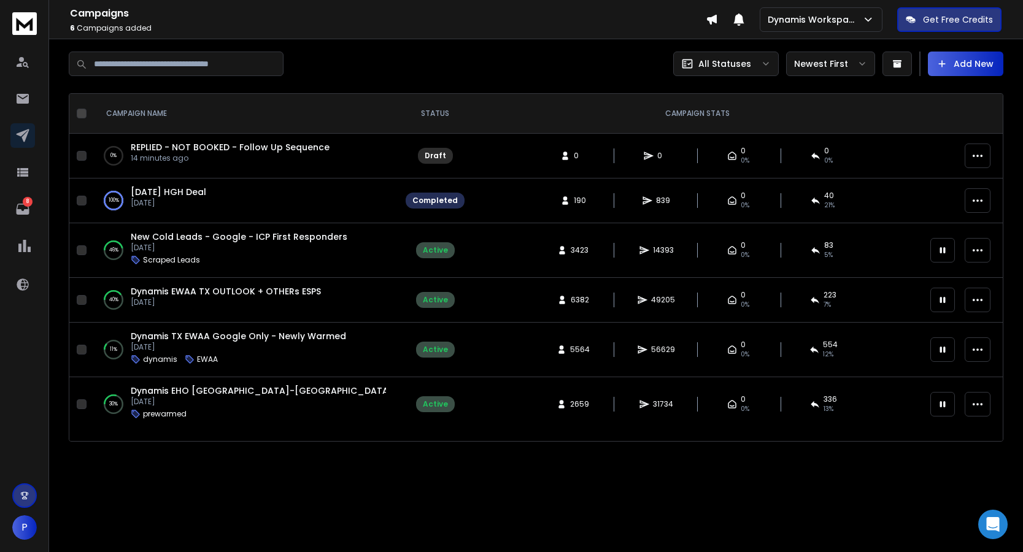
click at [85, 154] on button "button" at bounding box center [82, 156] width 10 height 10
click at [975, 150] on icon "button" at bounding box center [978, 156] width 12 height 12
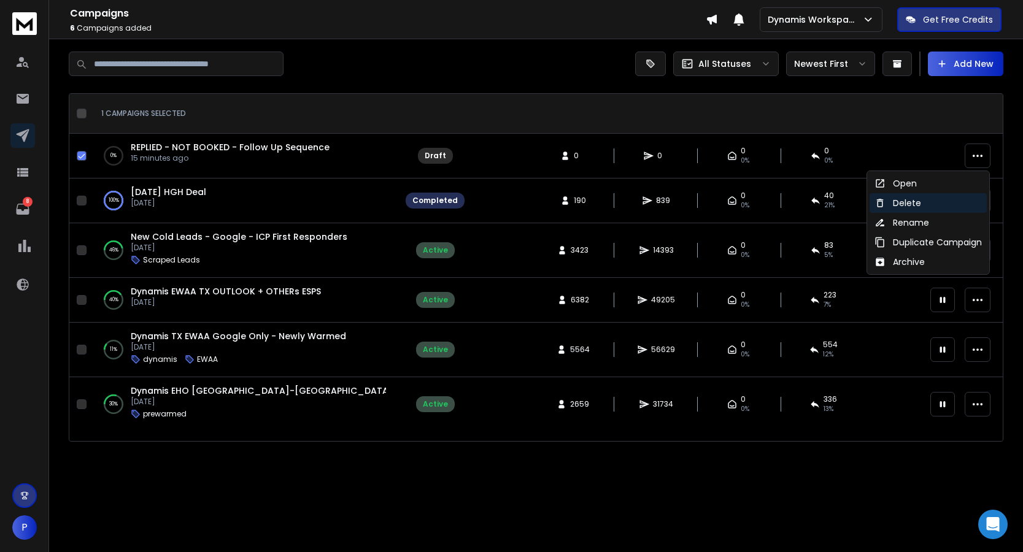
click at [905, 199] on div "Delete" at bounding box center [898, 203] width 47 height 12
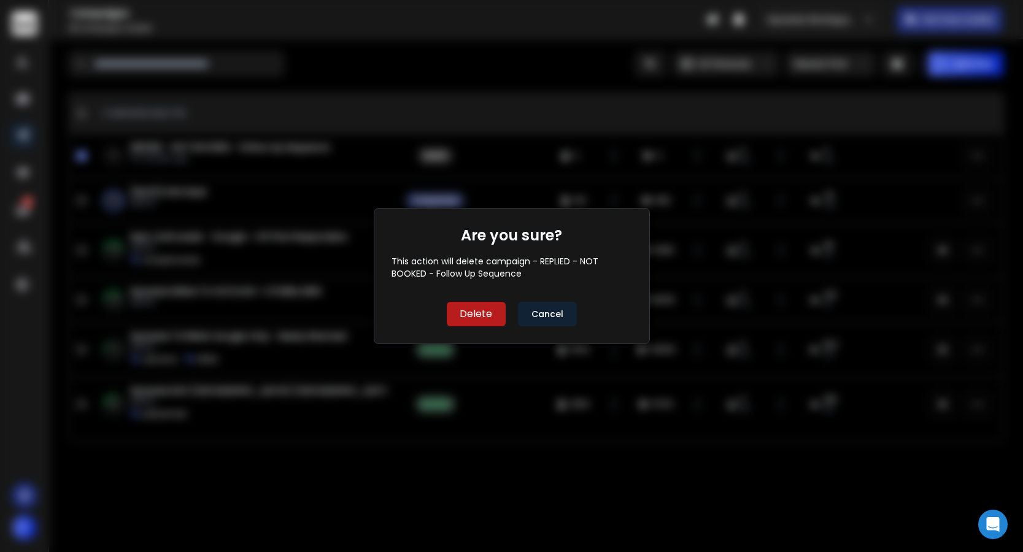
click at [476, 319] on button "Delete" at bounding box center [476, 314] width 59 height 25
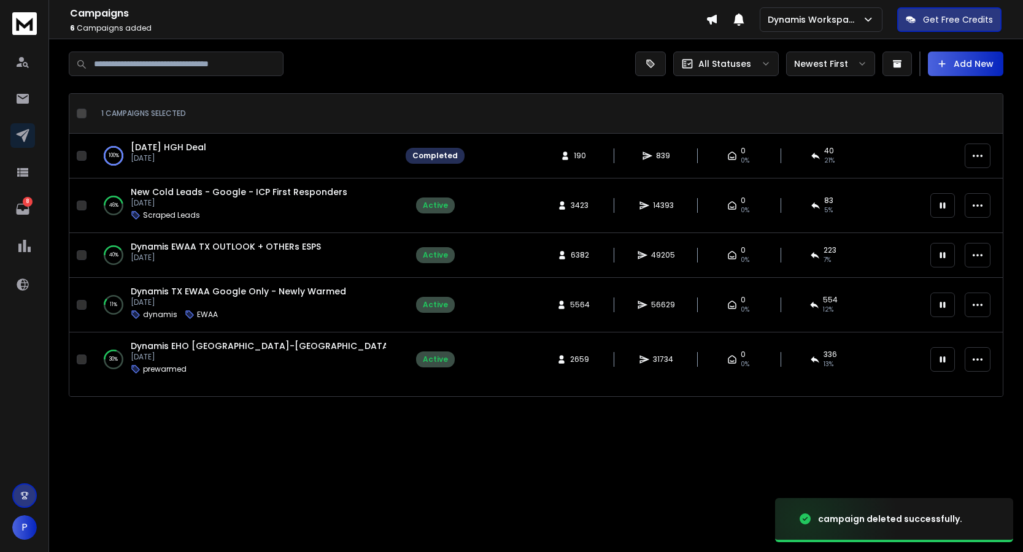
click at [233, 449] on div "Get only verified leads with our AI-powered Lead Finder, starting at $22/mo Try…" at bounding box center [511, 276] width 1023 height 552
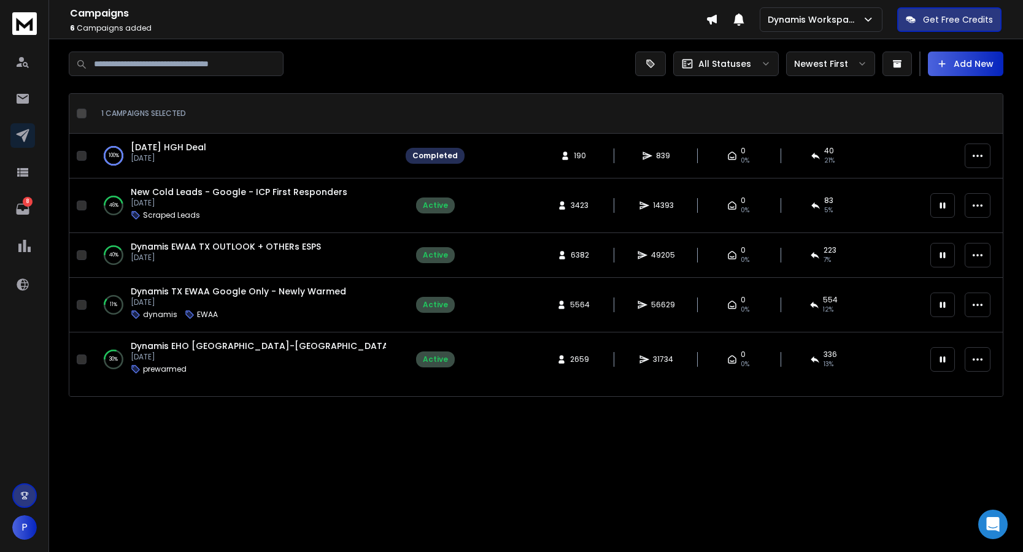
click at [81, 306] on button "button" at bounding box center [82, 305] width 10 height 10
click at [985, 306] on button "button" at bounding box center [978, 305] width 26 height 25
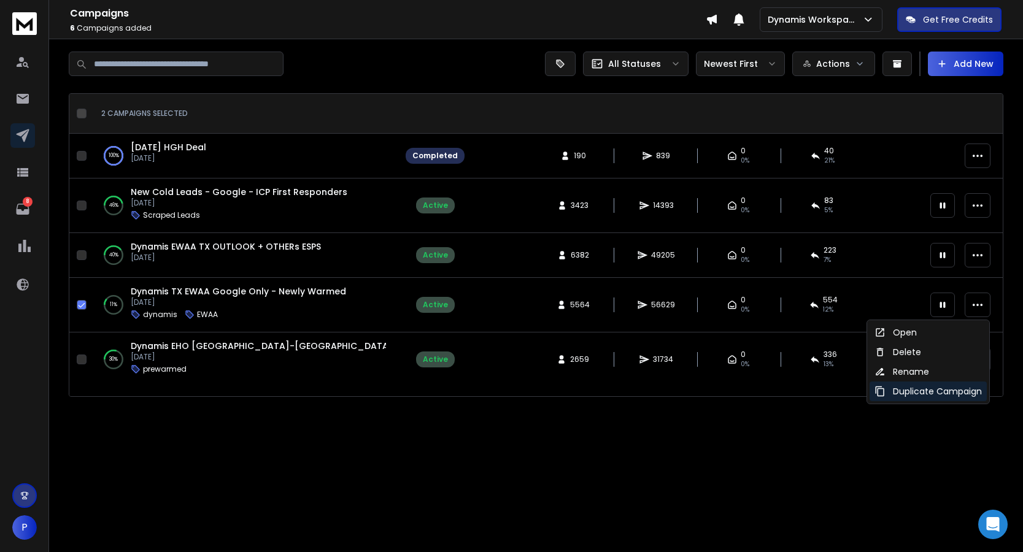
click at [471, 431] on div "Get only verified leads with our AI-powered Lead Finder, starting at $22/mo Try…" at bounding box center [511, 276] width 1023 height 552
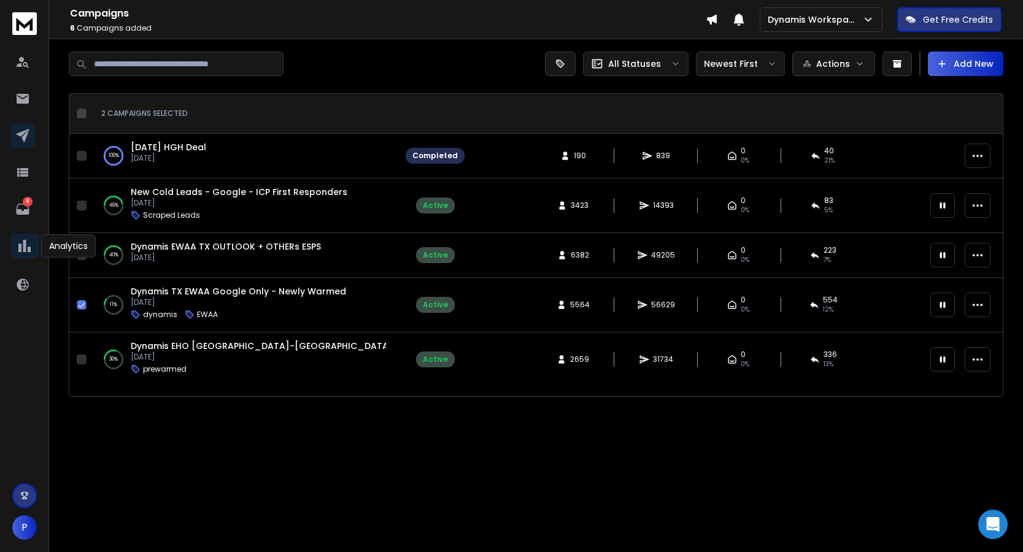
click at [21, 247] on icon at bounding box center [24, 246] width 18 height 18
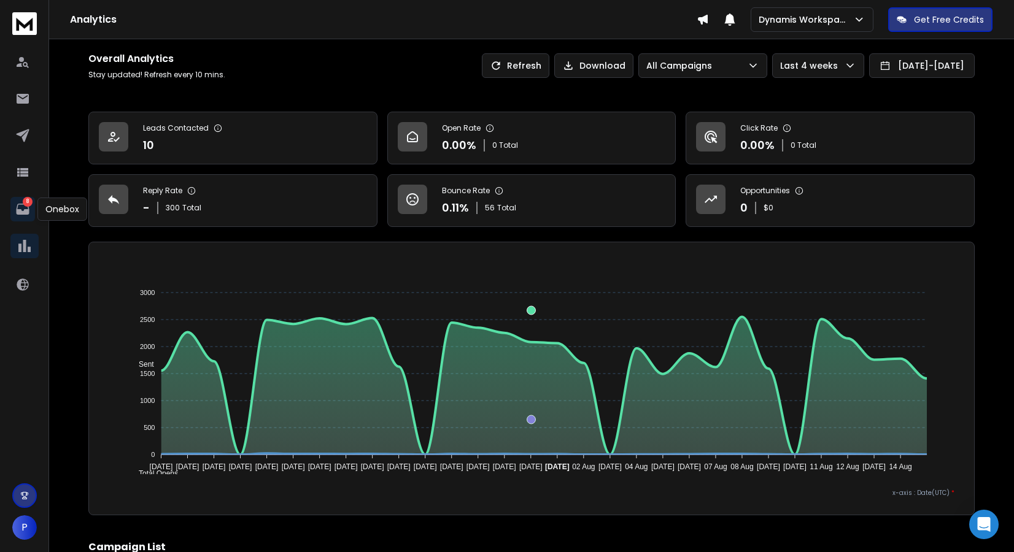
click at [26, 203] on p "8" at bounding box center [28, 202] width 10 height 10
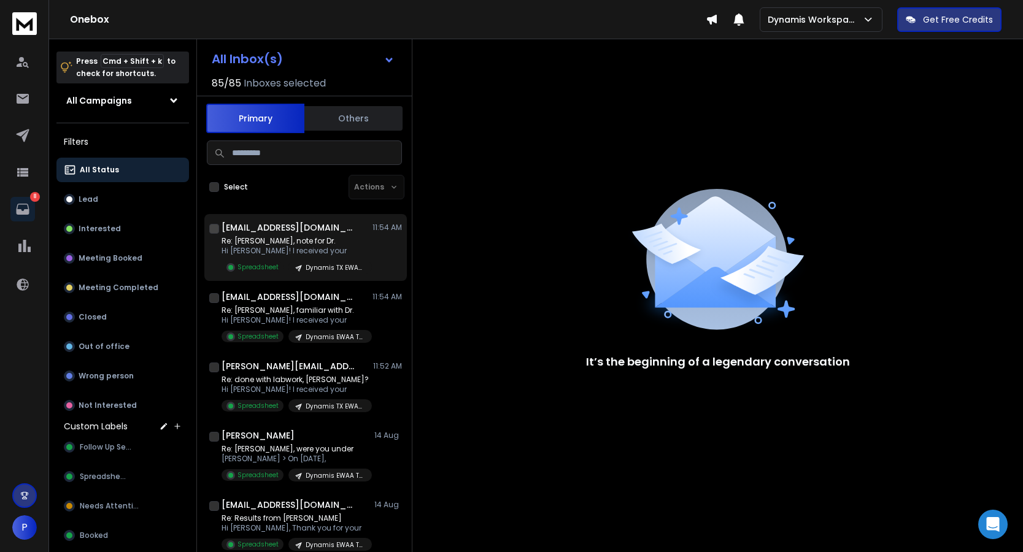
click at [295, 242] on p "Re: [PERSON_NAME], note for Dr." at bounding box center [295, 241] width 147 height 10
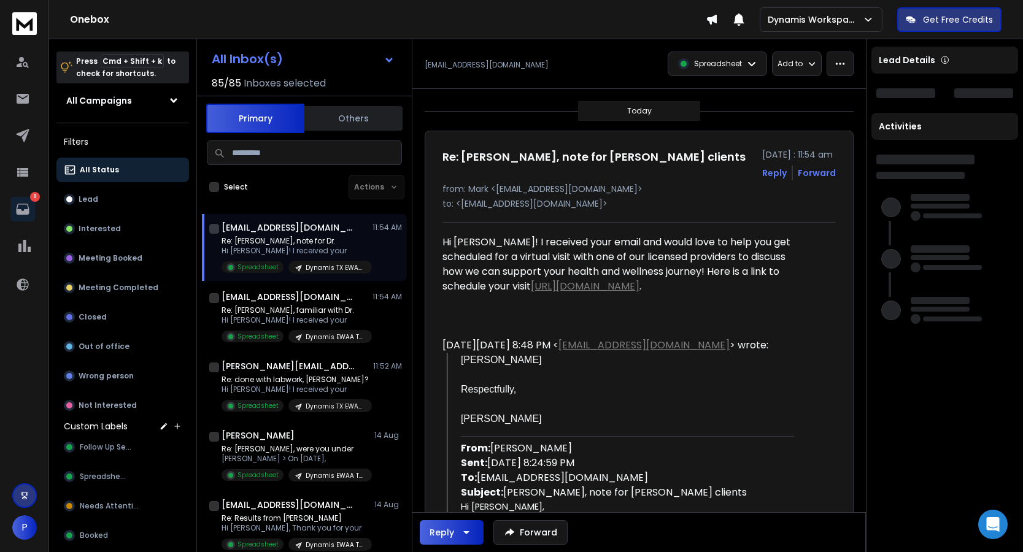
click at [502, 269] on span "Hi [PERSON_NAME]! I received your email and would love to help you get schedule…" at bounding box center [618, 264] width 351 height 58
click at [474, 282] on span "Hi [PERSON_NAME]! I received your email and would love to help you get schedule…" at bounding box center [618, 264] width 351 height 58
click at [476, 293] on div "Hi [PERSON_NAME]! I received your email and would love to help you get schedule…" at bounding box center [622, 264] width 358 height 59
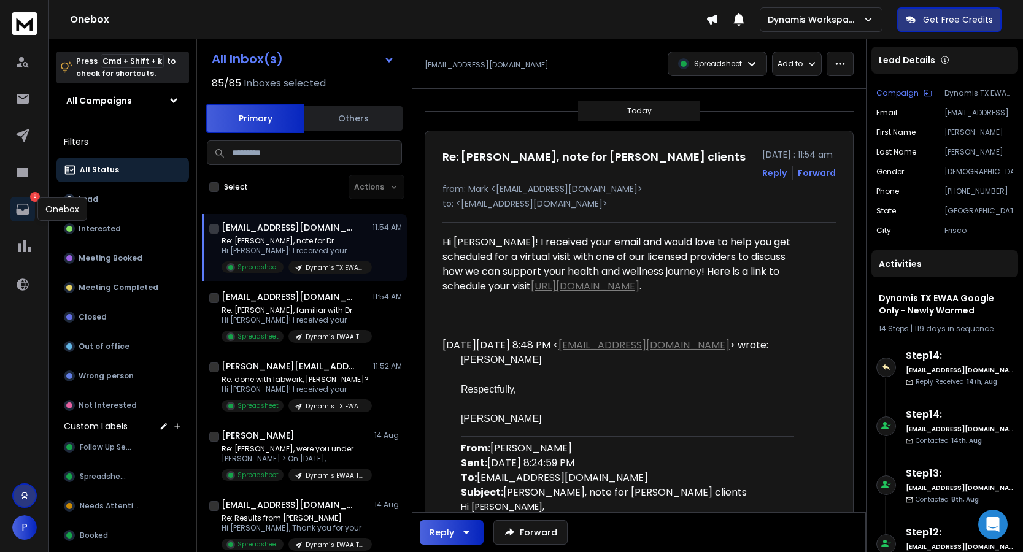
click at [28, 214] on icon at bounding box center [22, 209] width 15 height 15
